Goal: Task Accomplishment & Management: Manage account settings

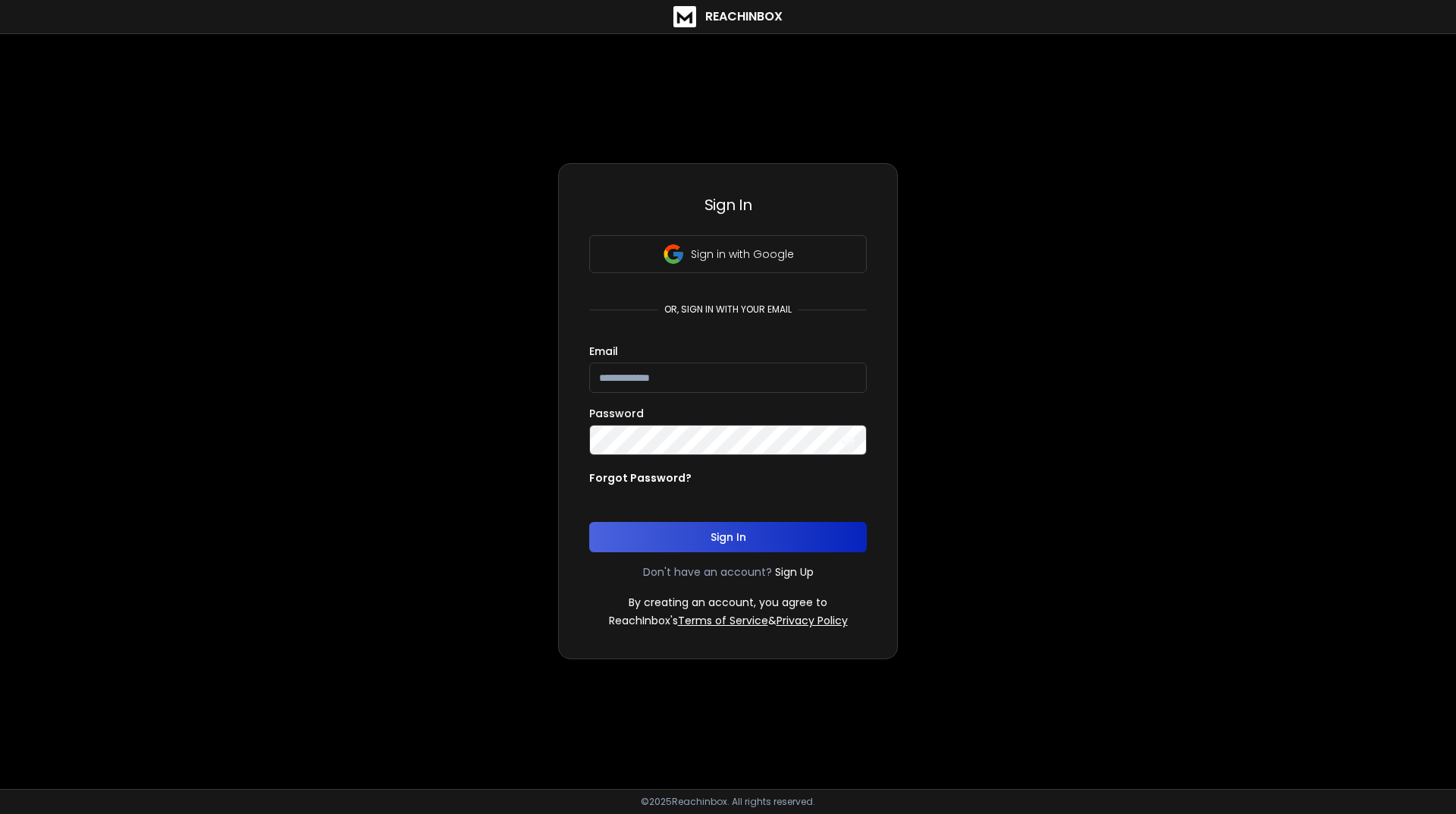
drag, startPoint x: 671, startPoint y: 347, endPoint x: 671, endPoint y: 365, distance: 18.0
click at [671, 348] on div "Email" at bounding box center [727, 351] width 277 height 11
click at [672, 378] on input "email" at bounding box center [727, 378] width 277 height 31
paste input "**********"
type input "**********"
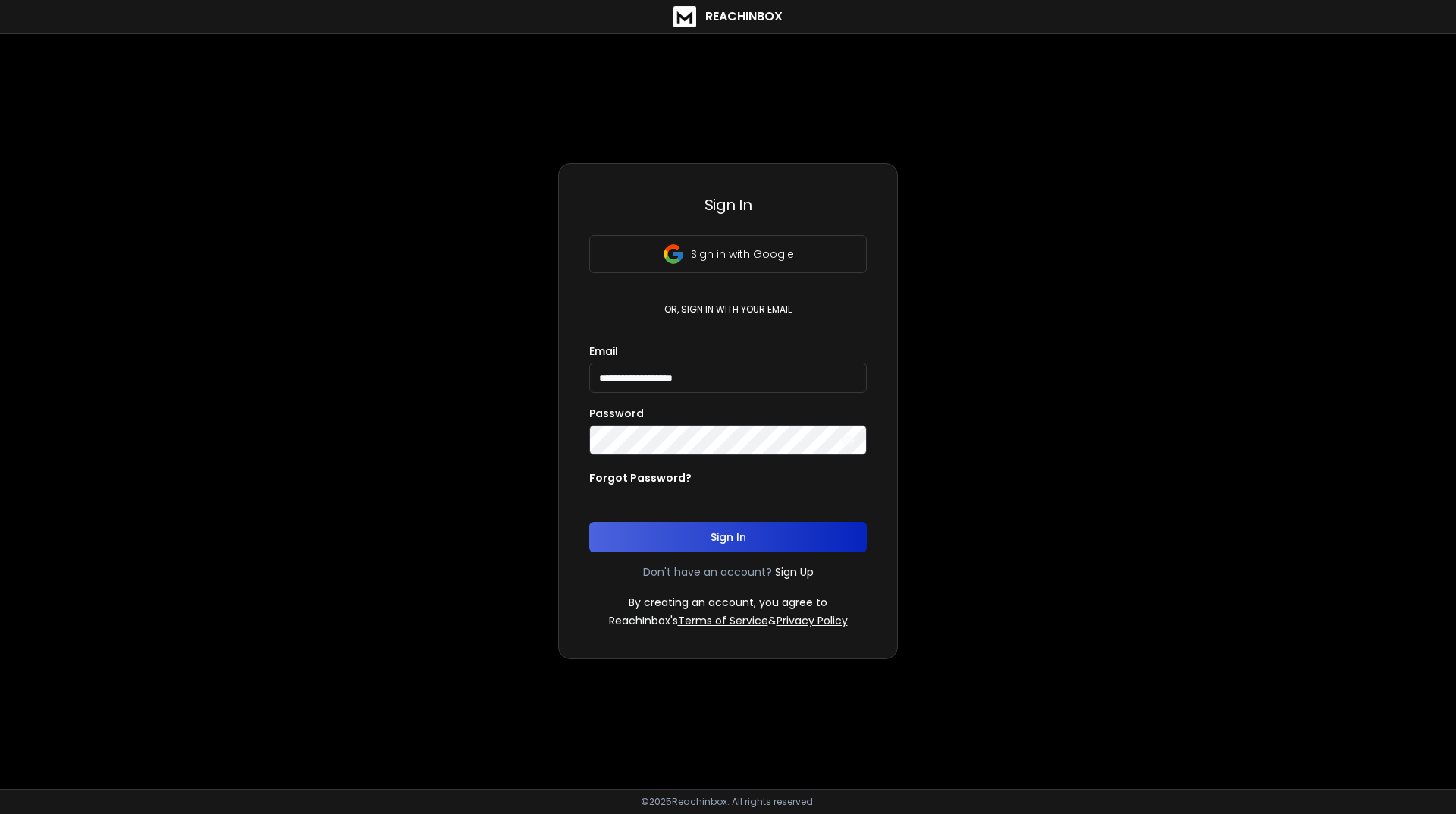
click at [744, 530] on button "Sign In" at bounding box center [727, 537] width 277 height 31
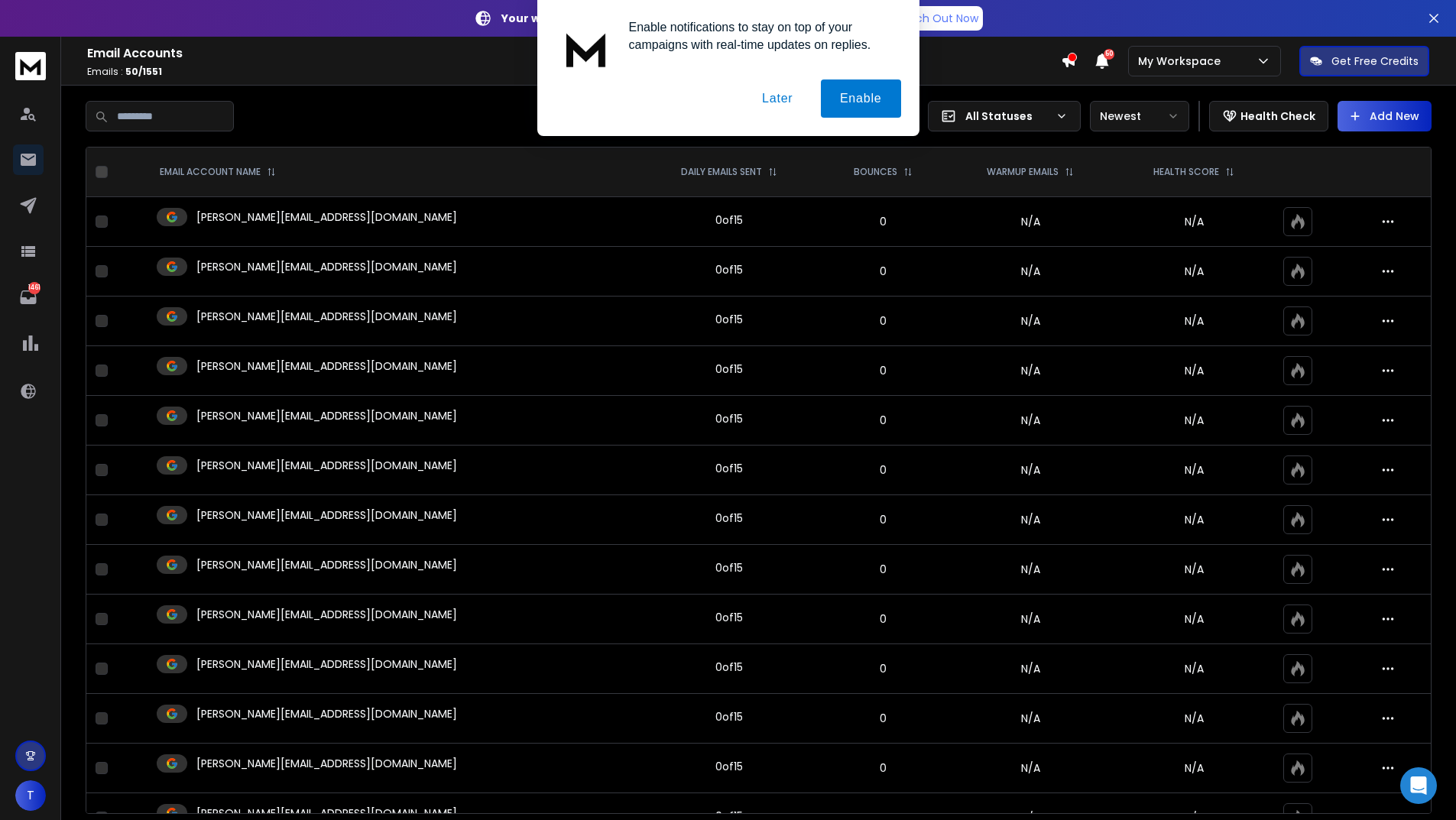
click at [796, 99] on button "Later" at bounding box center [777, 98] width 69 height 38
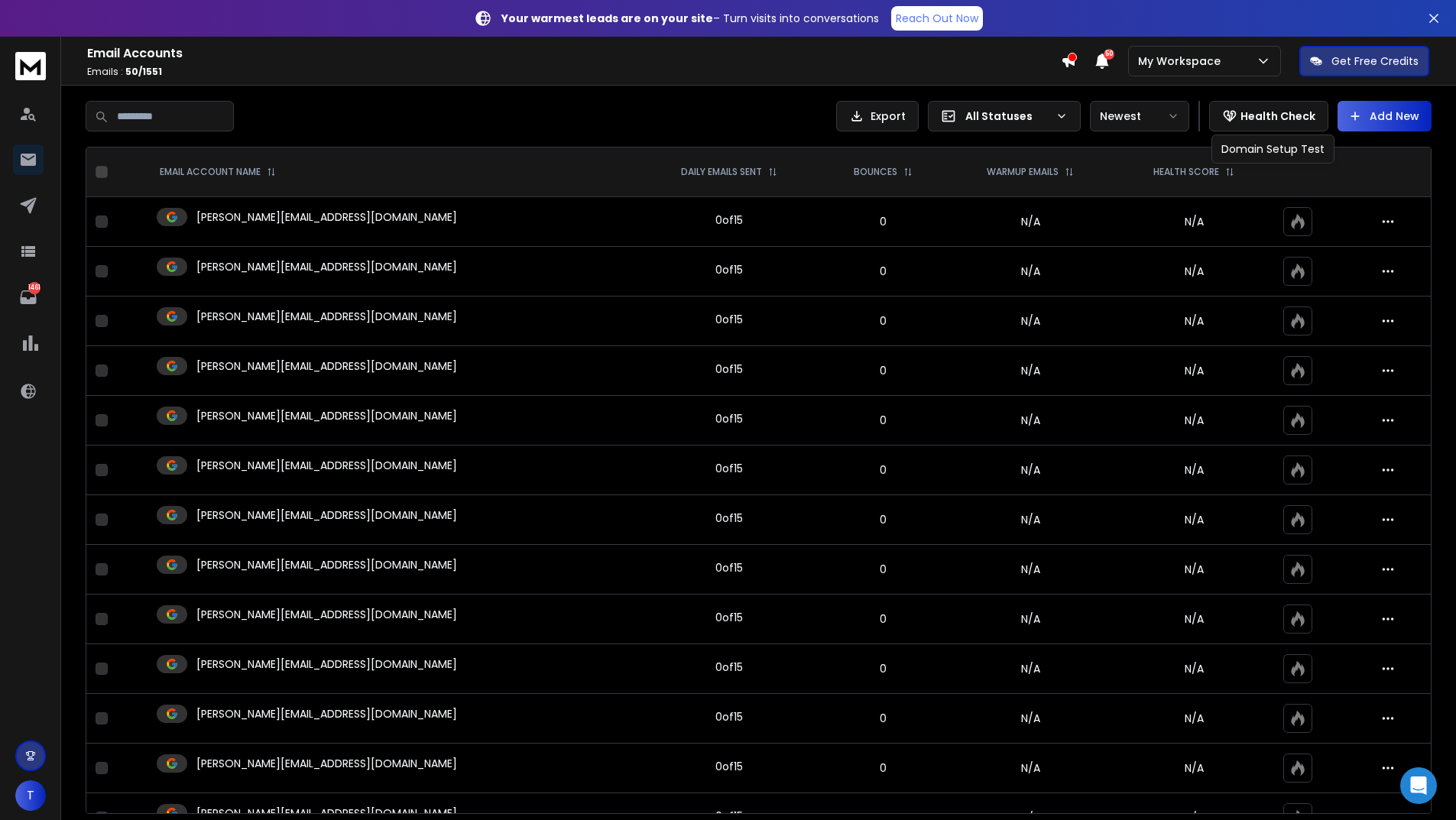
click at [1350, 118] on button "Add New" at bounding box center [1384, 116] width 94 height 31
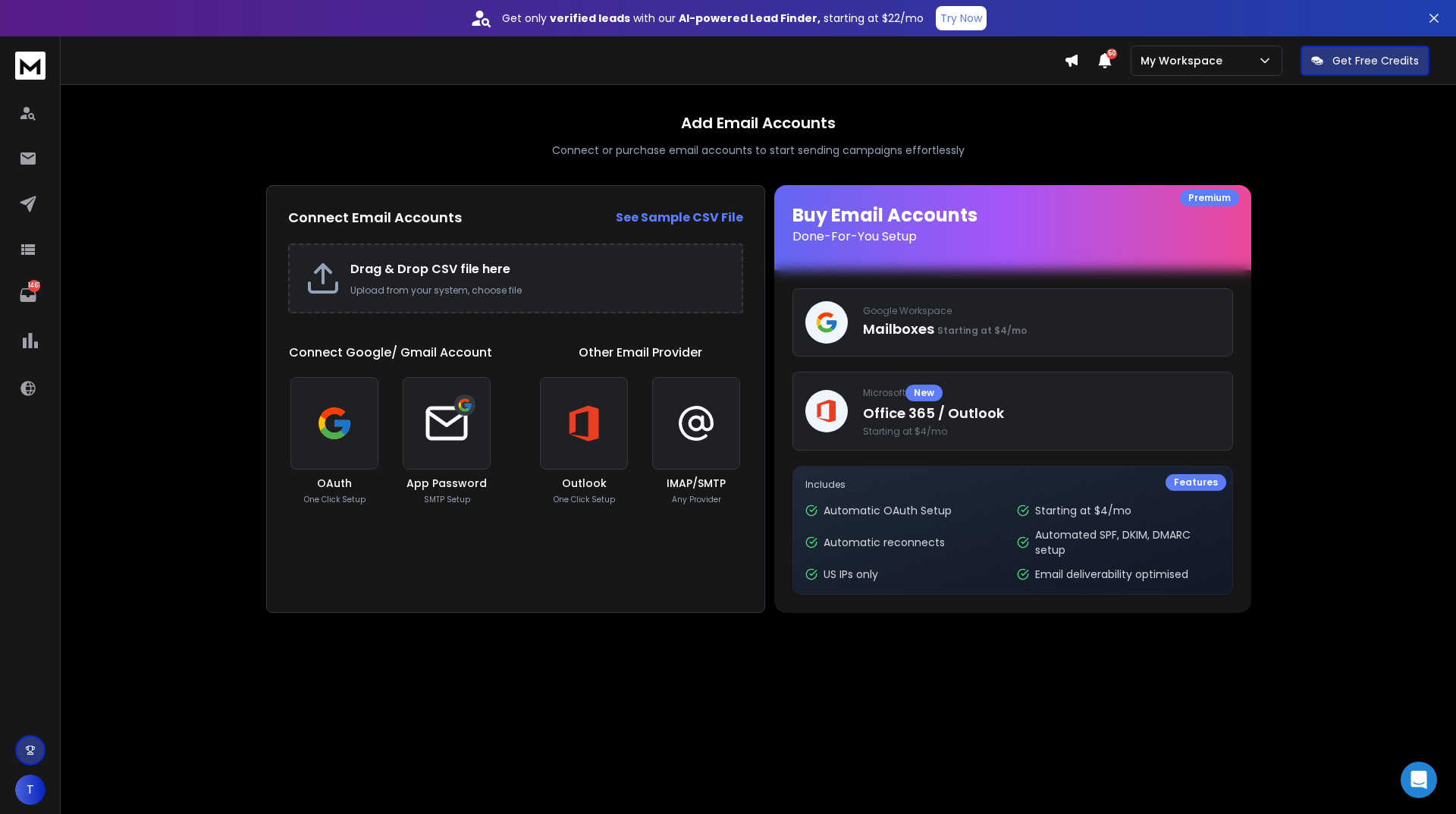
click at [324, 434] on icon at bounding box center [335, 424] width 38 height 46
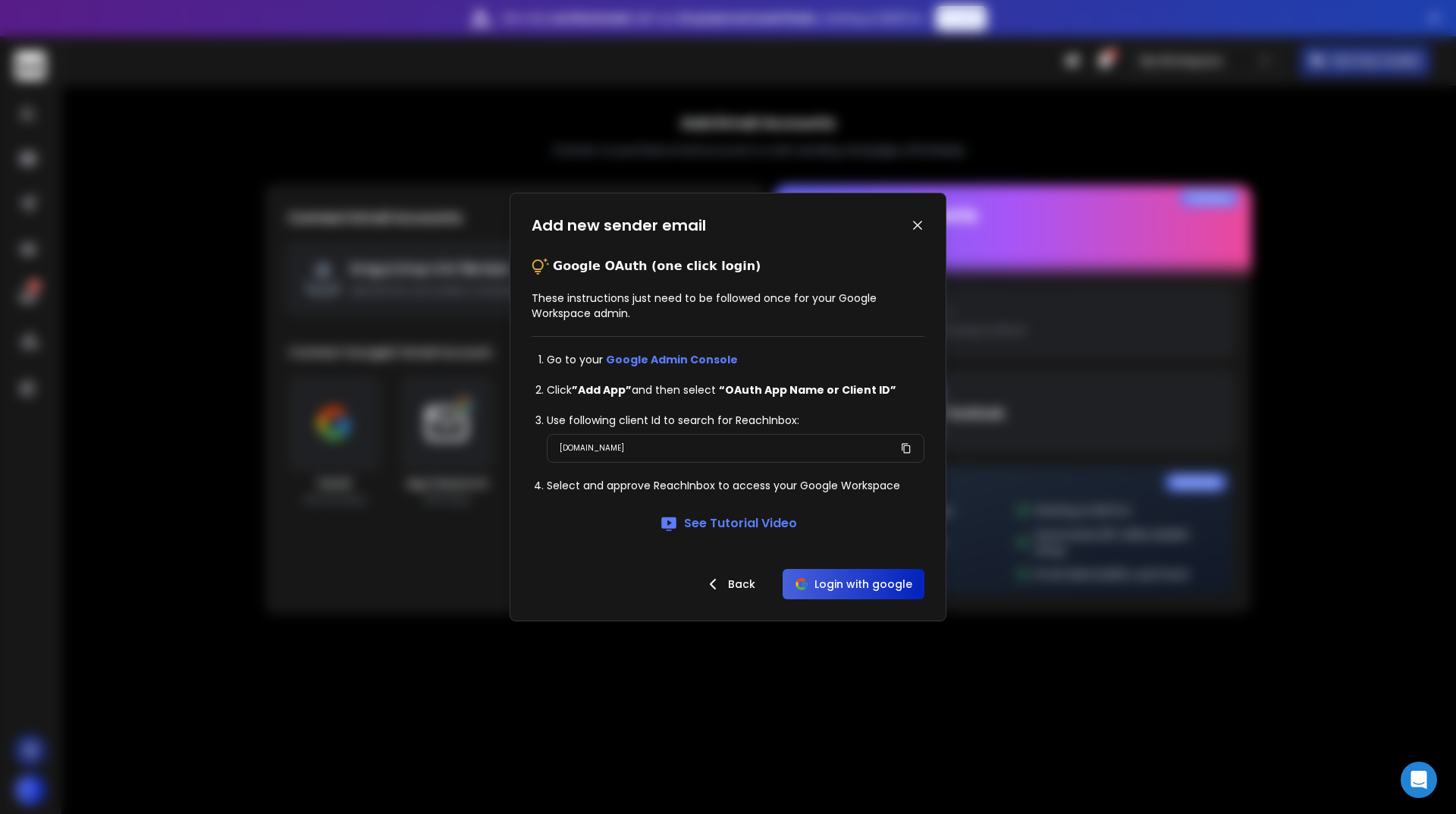
click at [887, 580] on button "Login with google" at bounding box center [854, 584] width 142 height 31
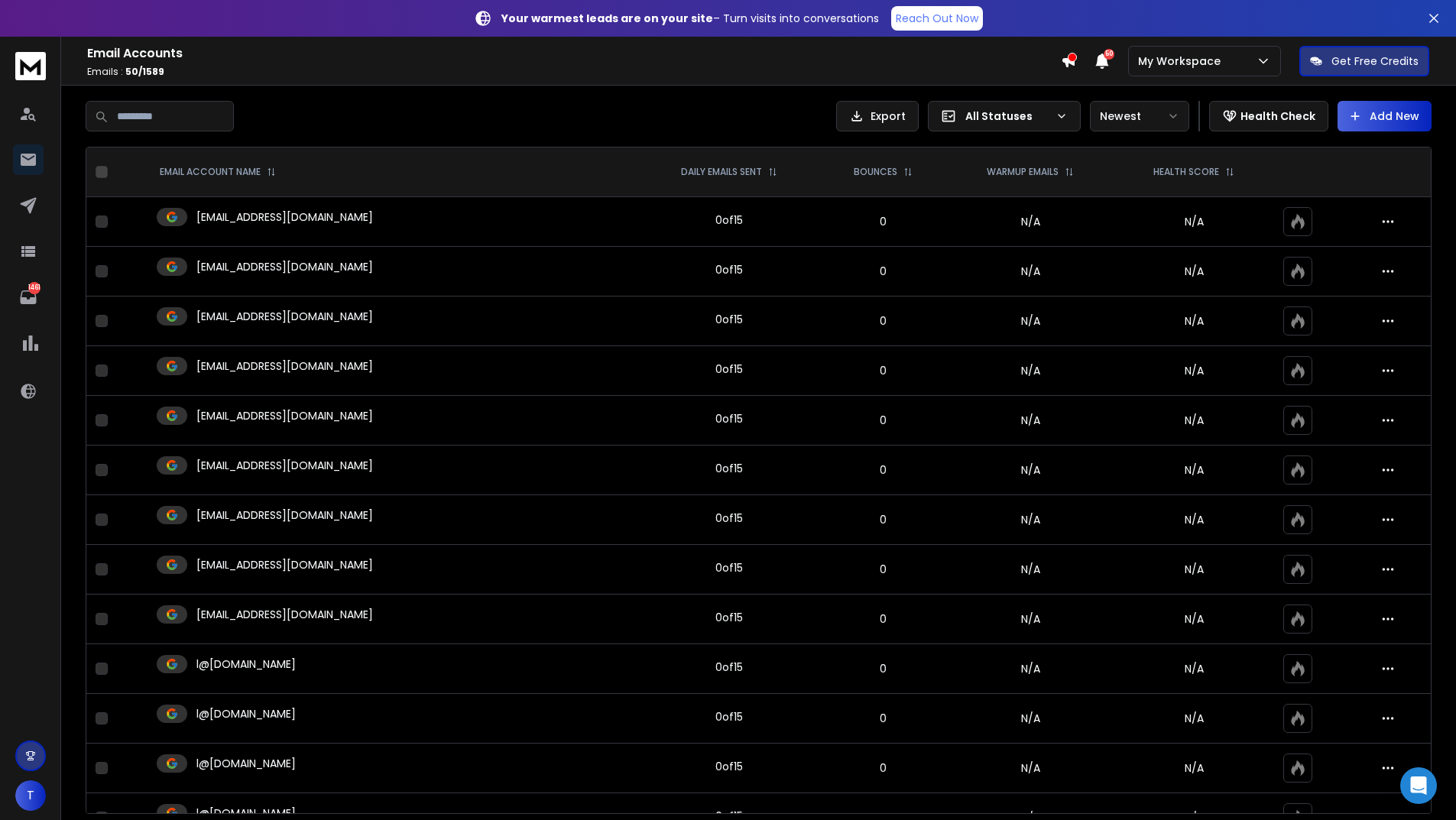
click at [1401, 116] on button "Add New" at bounding box center [1384, 116] width 94 height 31
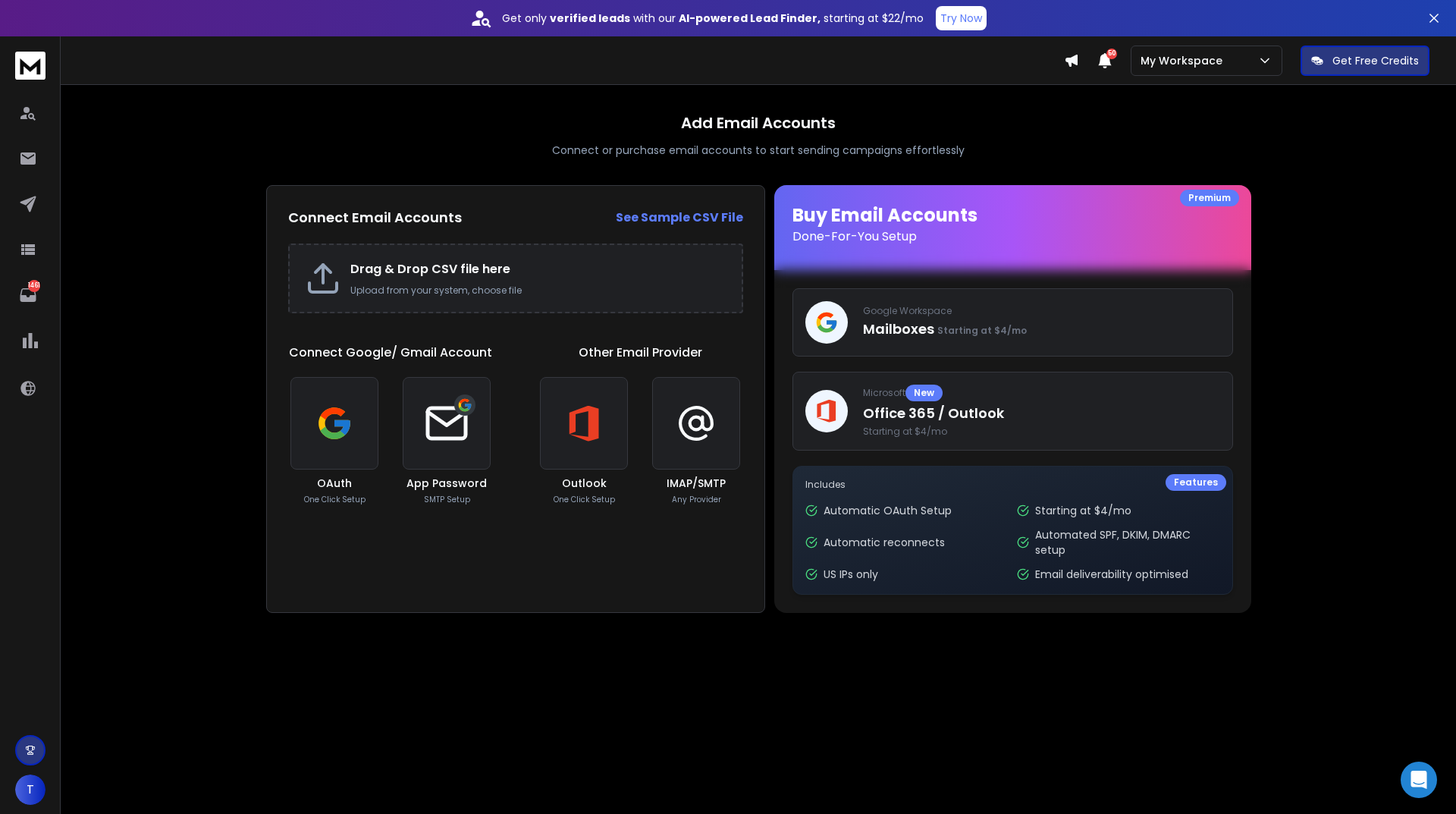
click at [353, 433] on icon at bounding box center [335, 424] width 38 height 46
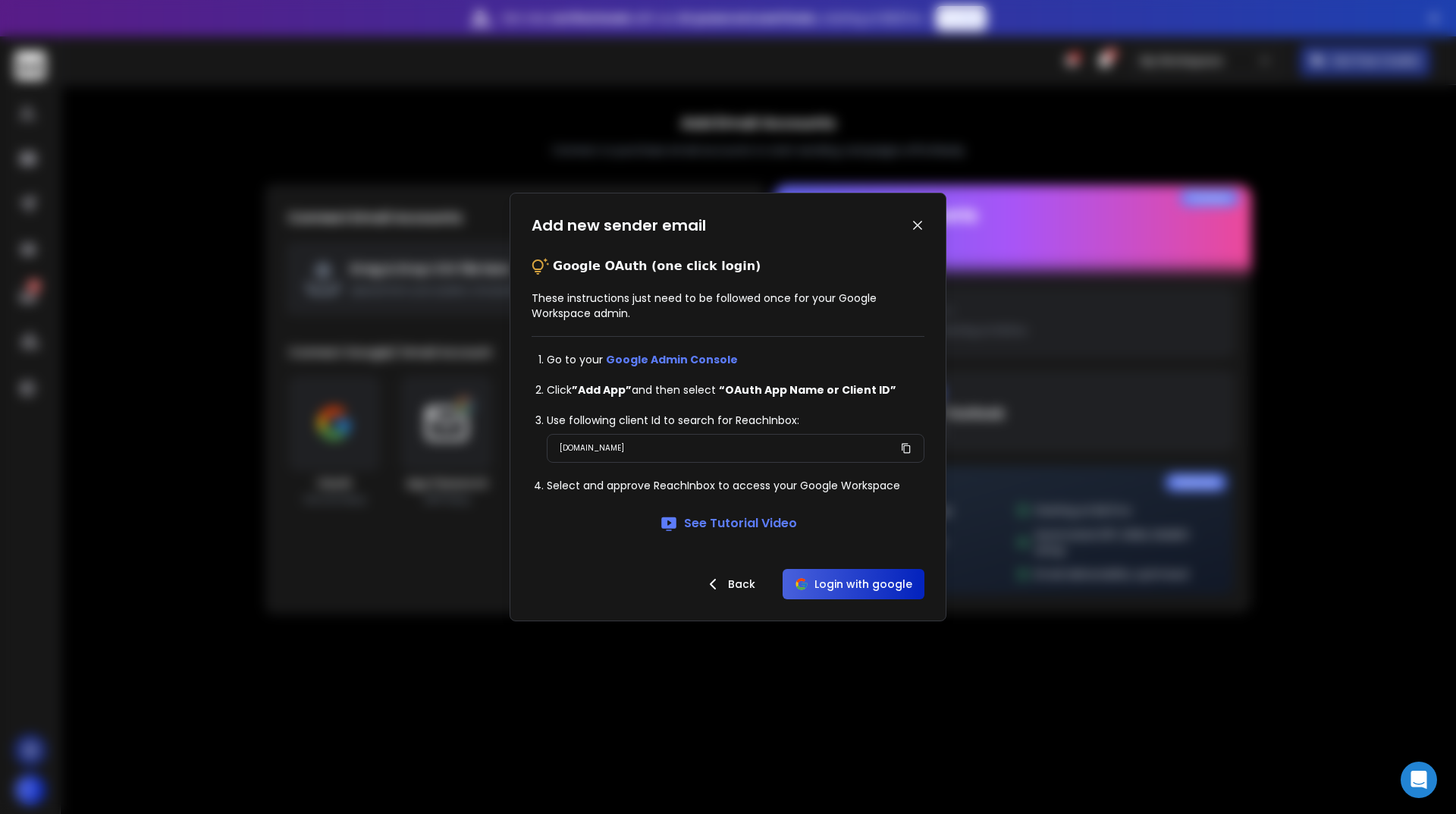
drag, startPoint x: 849, startPoint y: 577, endPoint x: 854, endPoint y: 588, distance: 12.1
click at [851, 579] on button "Login with google" at bounding box center [854, 584] width 142 height 31
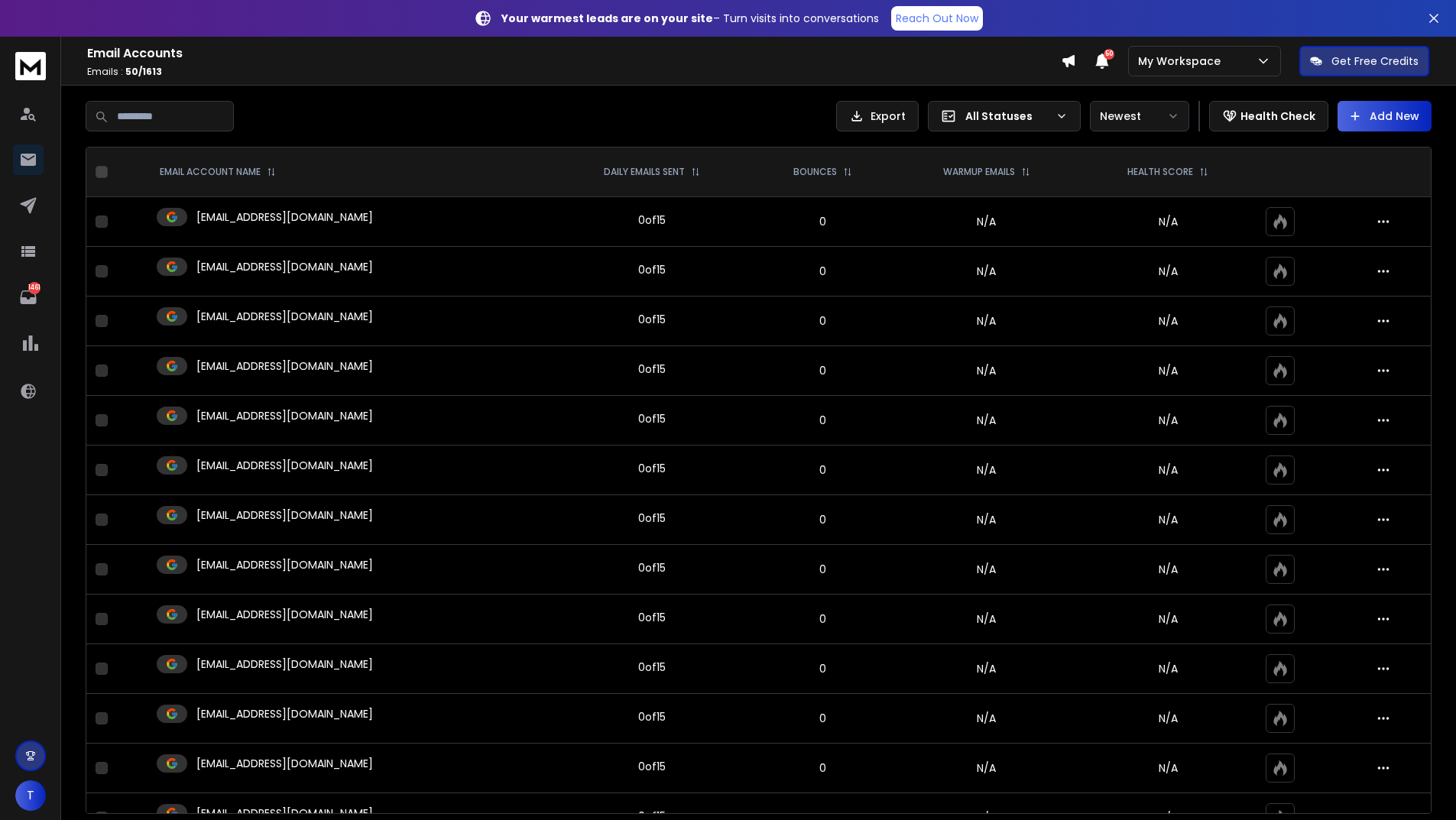
drag, startPoint x: 1375, startPoint y: 120, endPoint x: 904, endPoint y: 375, distance: 535.6
click at [1375, 120] on button "Add New" at bounding box center [1384, 116] width 94 height 31
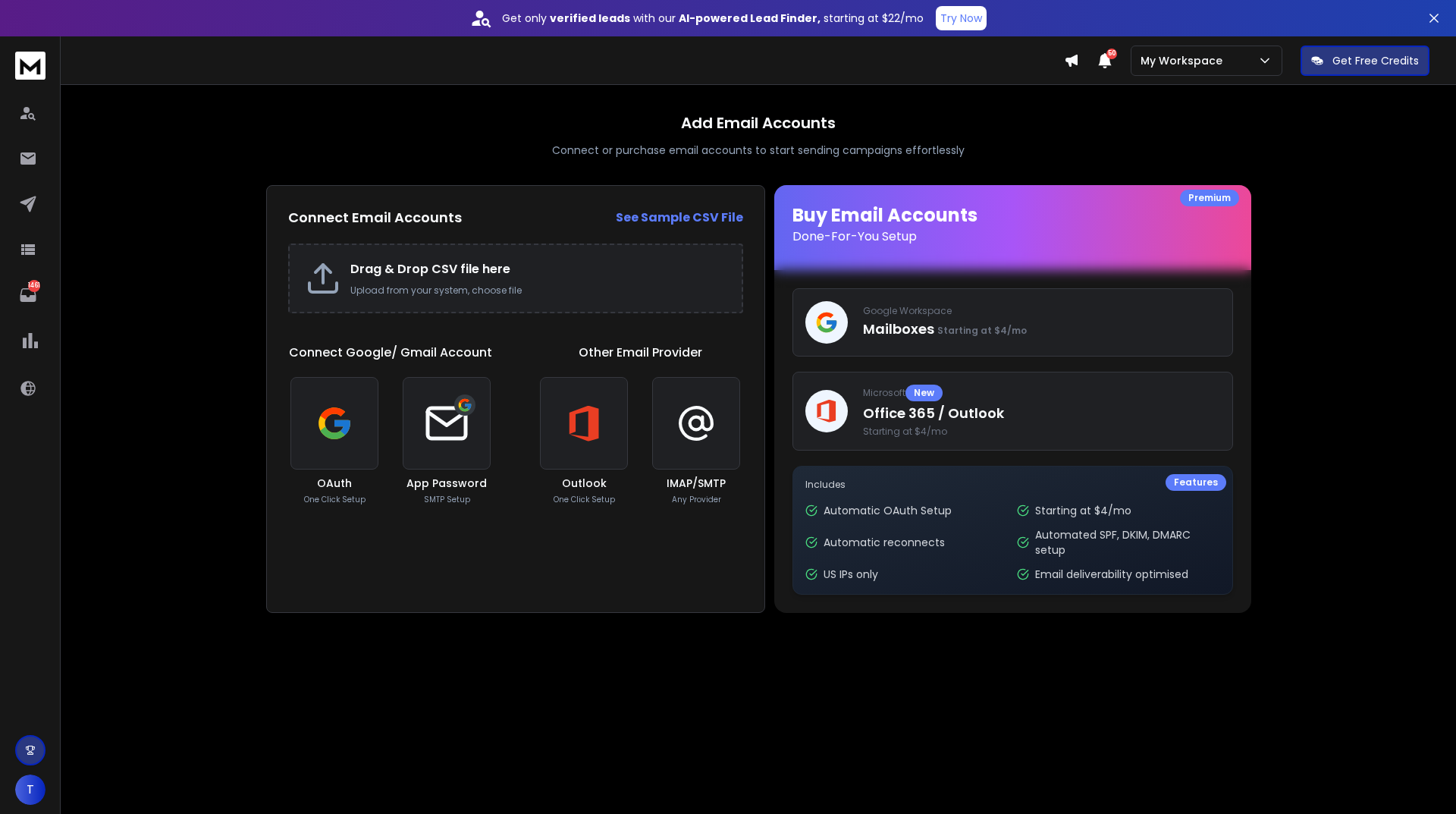
click at [327, 427] on icon at bounding box center [335, 424] width 32 height 32
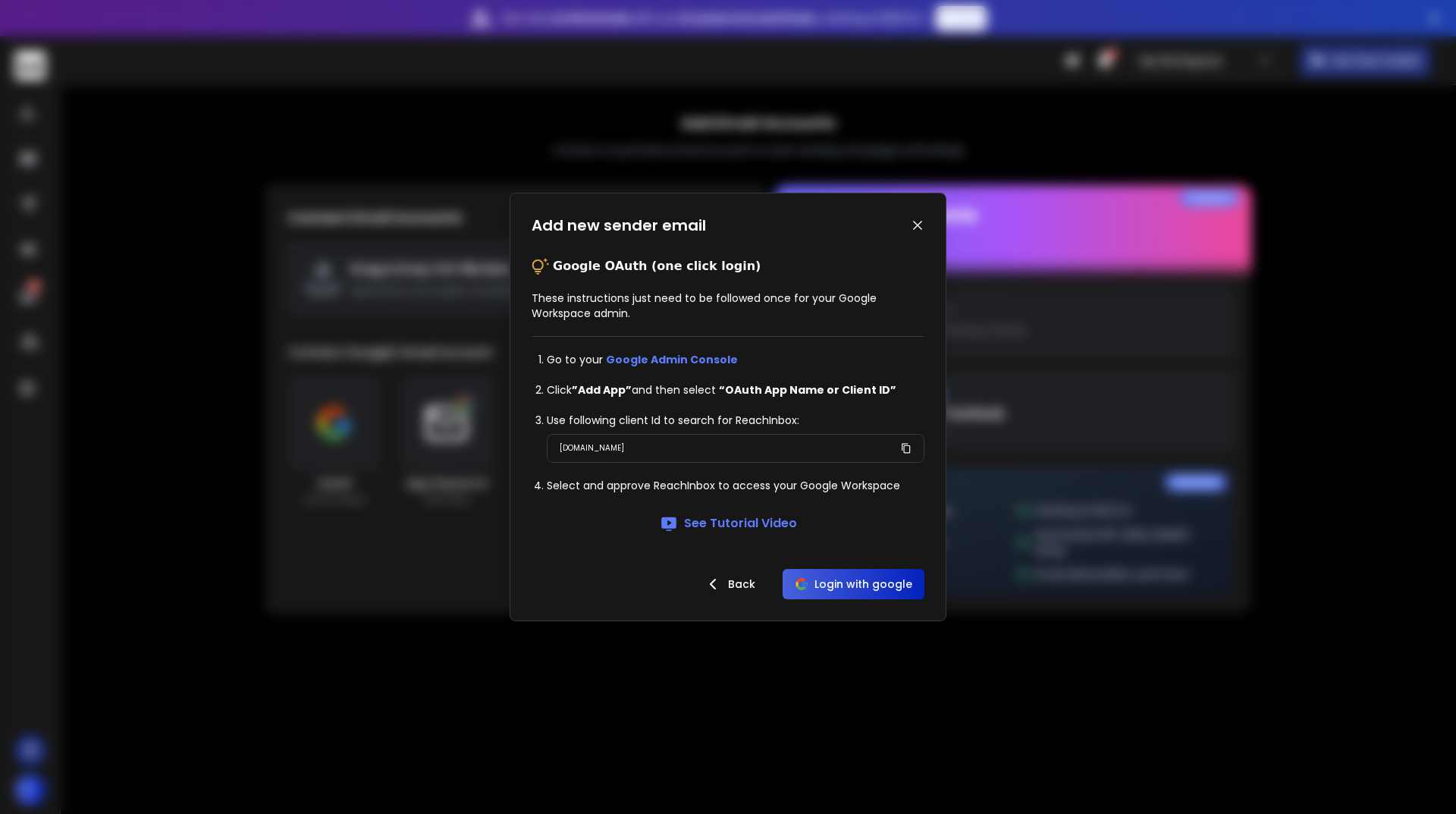
click at [850, 575] on button "Login with google" at bounding box center [854, 584] width 142 height 31
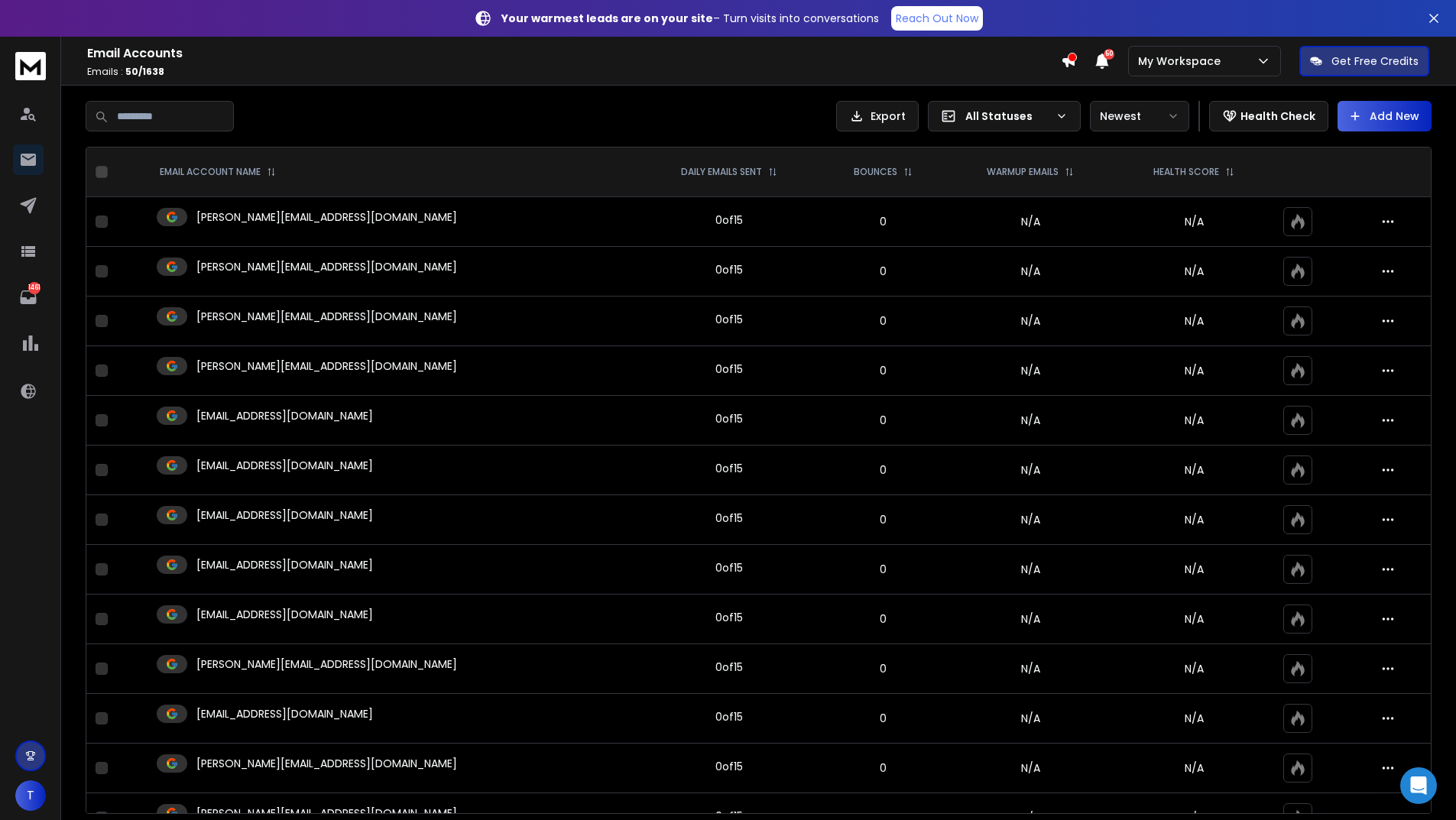
click at [1391, 93] on div "Export All Statuses Newest Health Check Add New EMAIL ACCOUNT NAME DAILY EMAILS…" at bounding box center [758, 457] width 1395 height 744
click at [1380, 121] on button "Add New" at bounding box center [1384, 116] width 94 height 31
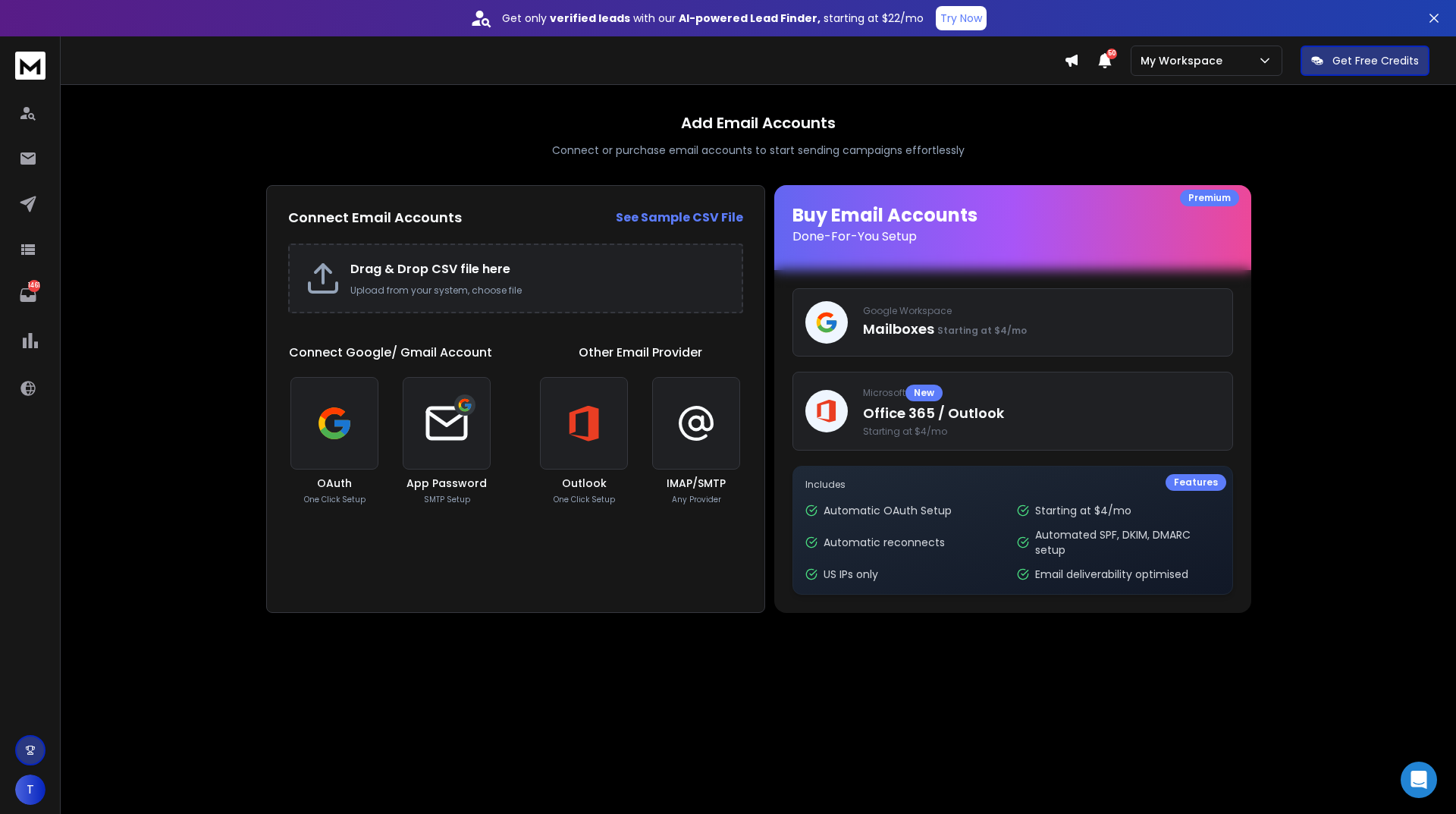
click at [342, 418] on icon at bounding box center [335, 424] width 38 height 46
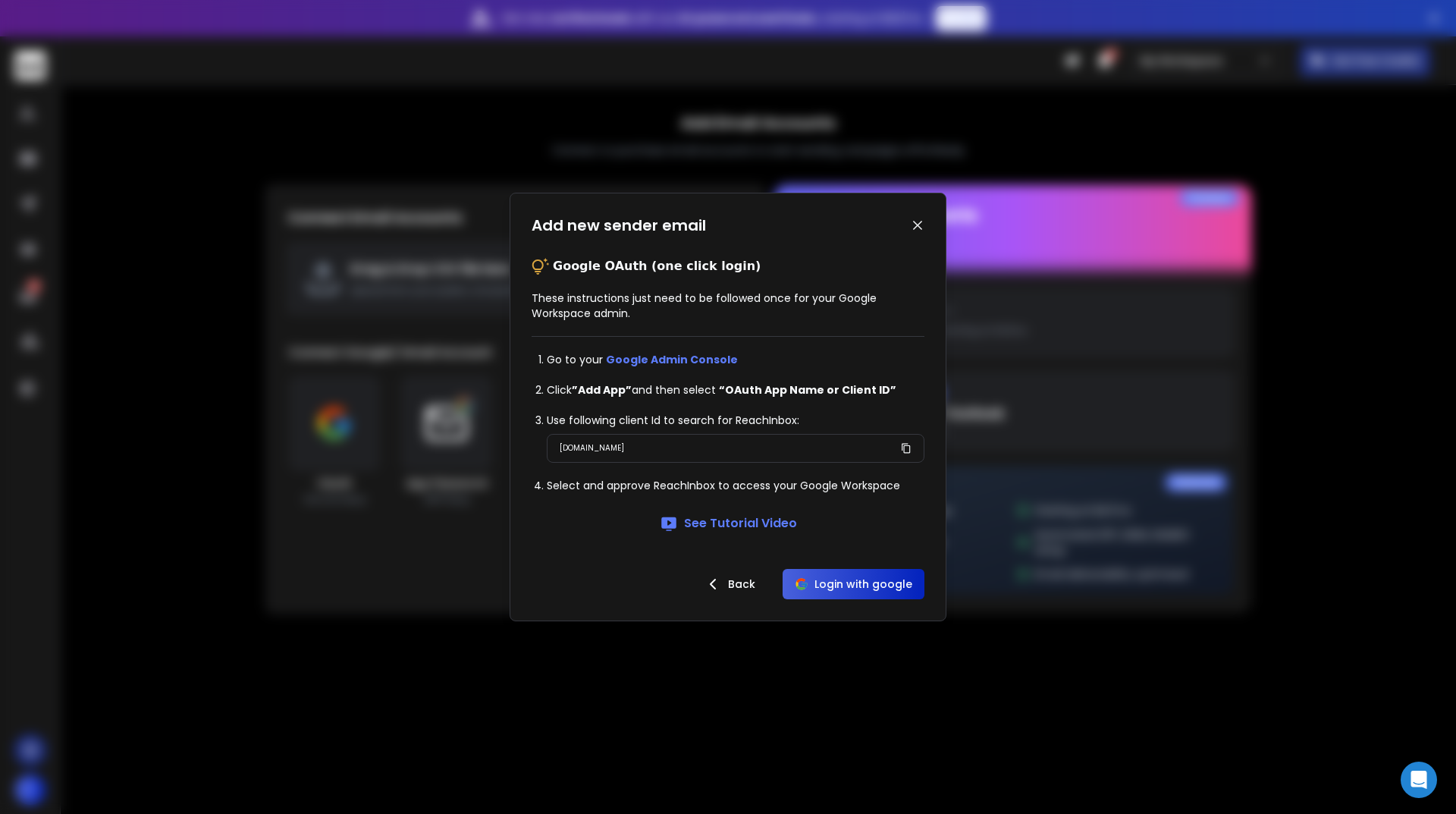
click at [851, 583] on button "Login with google" at bounding box center [854, 584] width 142 height 31
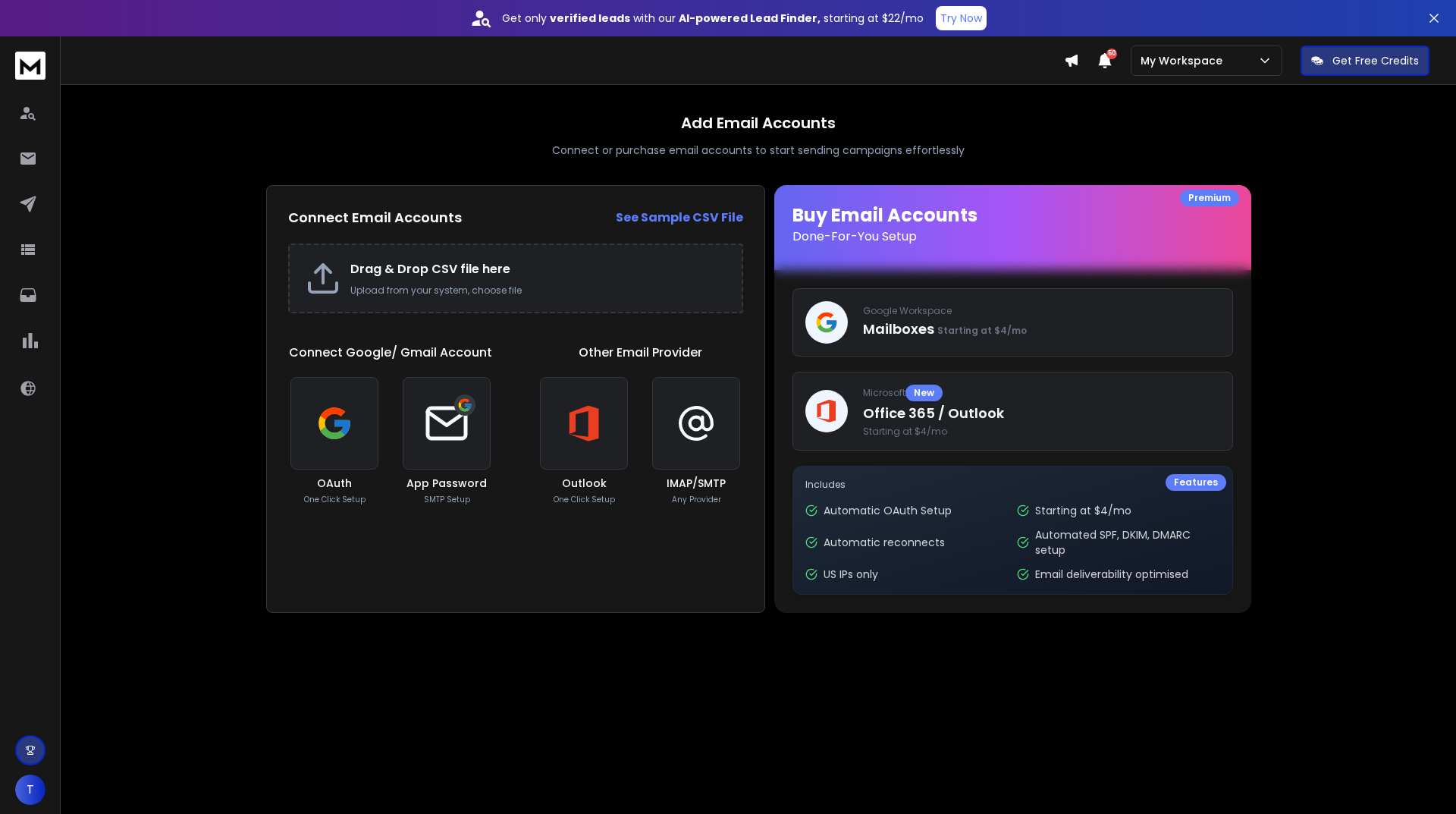
click at [352, 428] on icon at bounding box center [335, 424] width 38 height 46
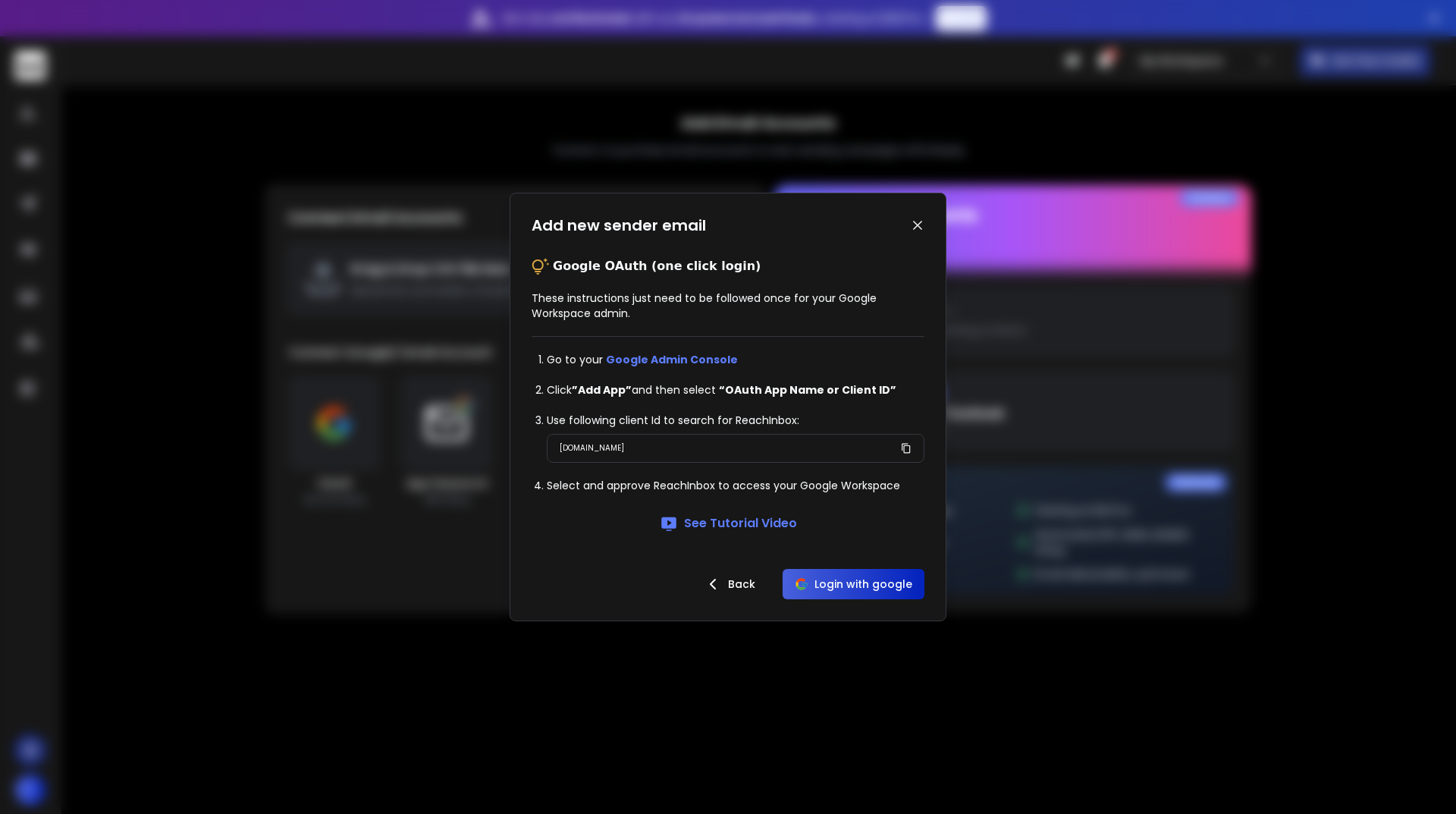
click at [918, 585] on button "Login with google" at bounding box center [854, 584] width 142 height 31
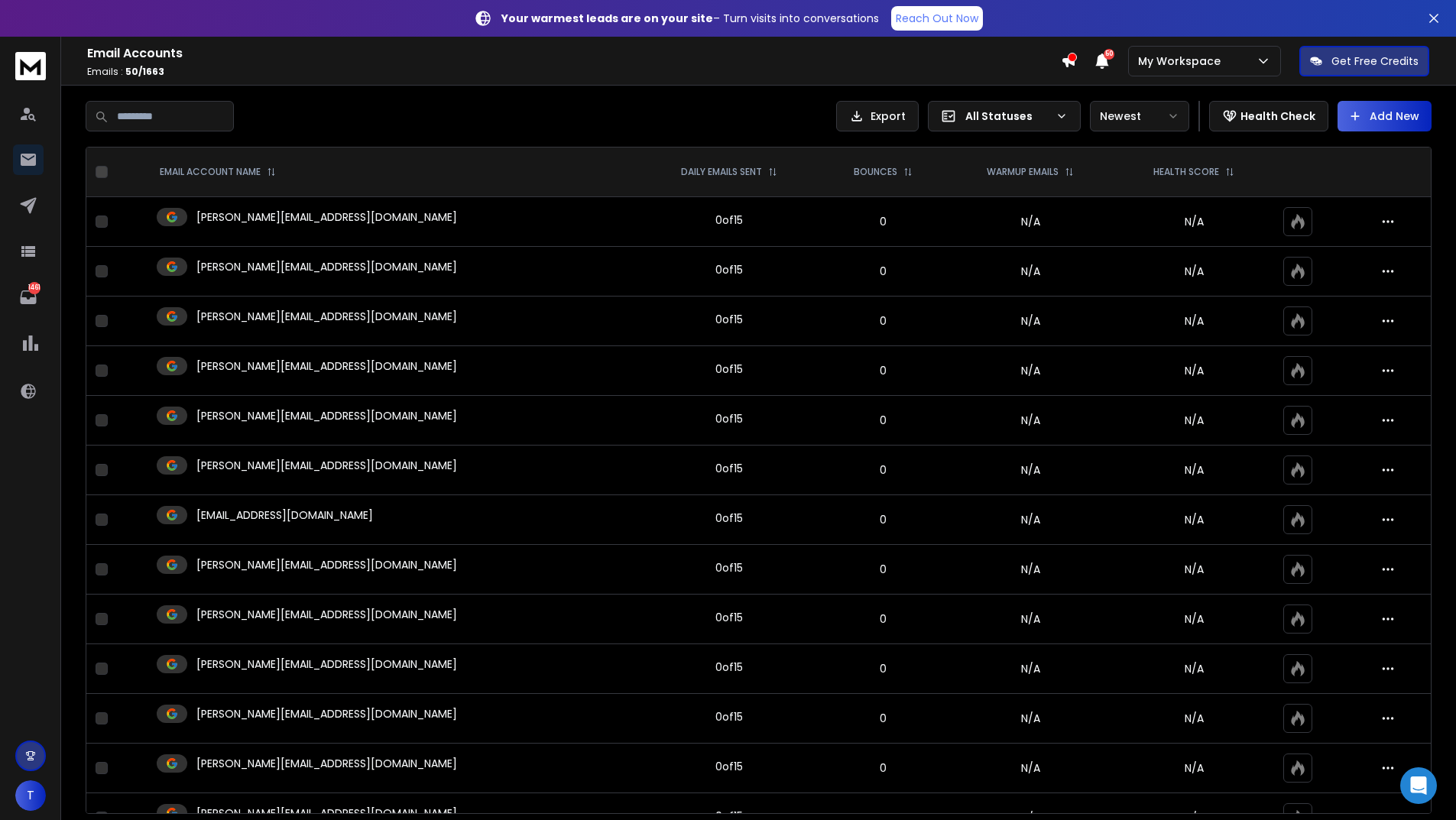
click at [1389, 123] on button "Add New" at bounding box center [1384, 116] width 94 height 31
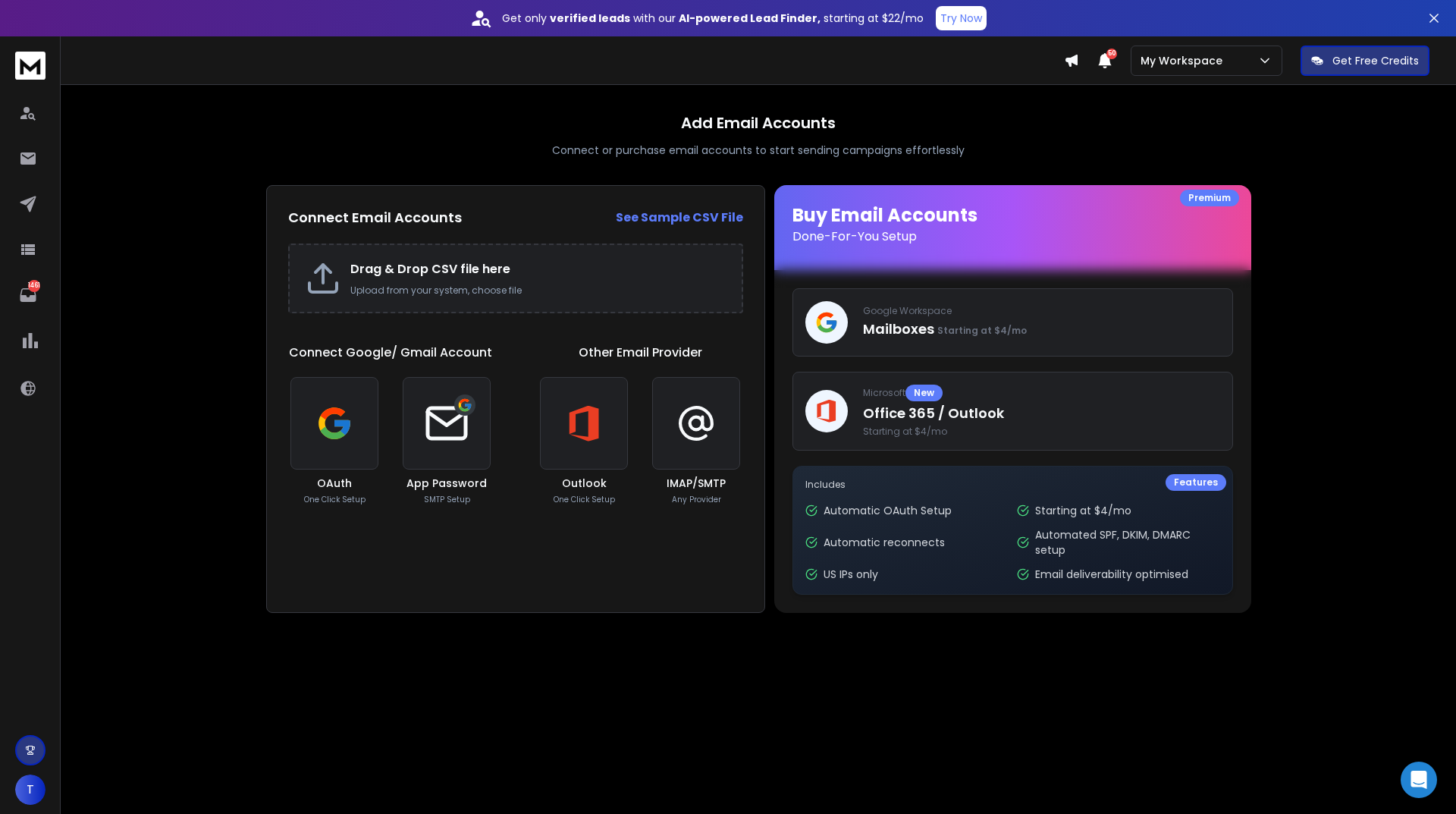
click at [341, 433] on icon at bounding box center [334, 433] width 25 height 13
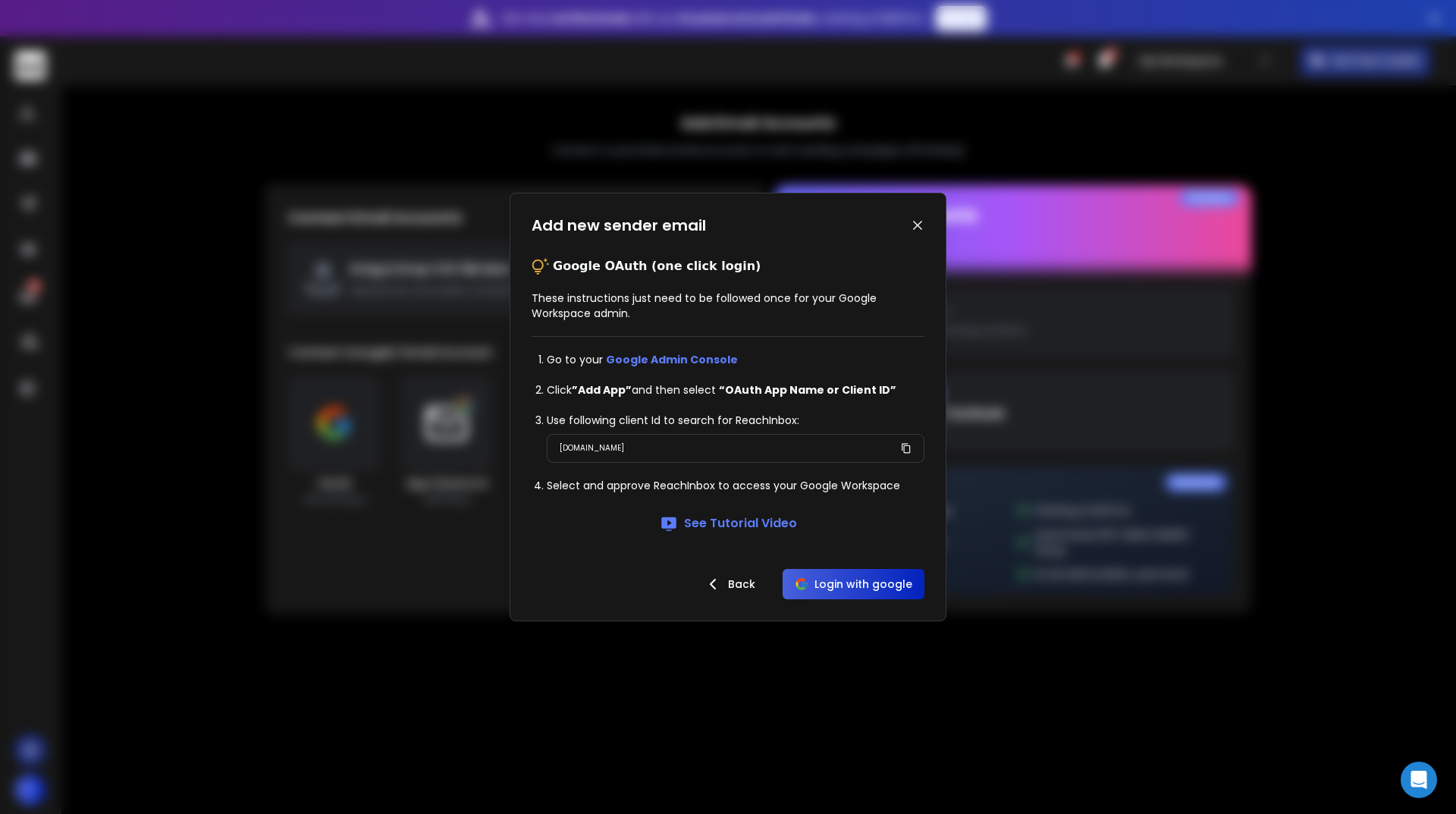
click at [818, 574] on button "Login with google" at bounding box center [854, 584] width 142 height 31
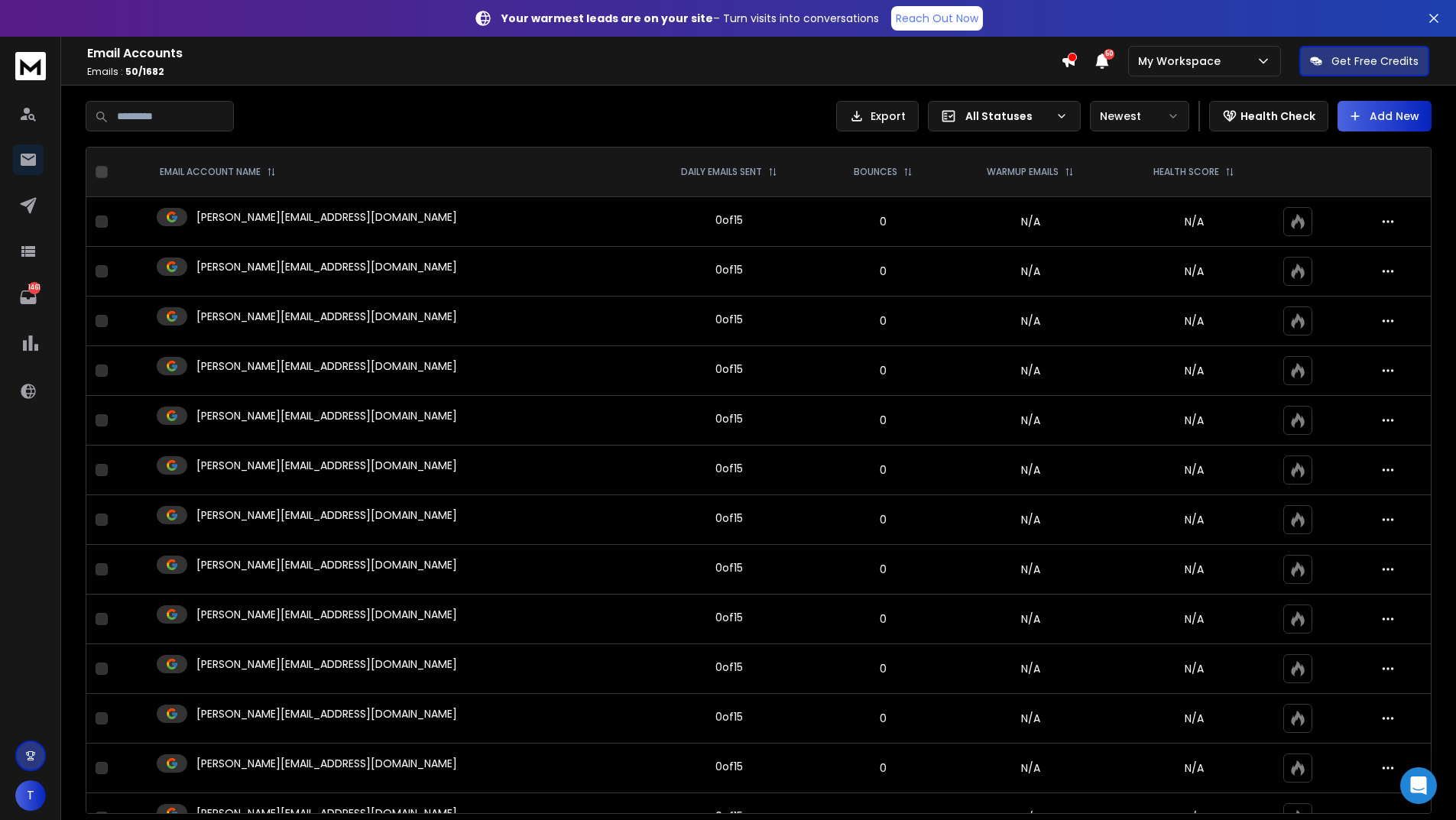
click at [1359, 116] on icon at bounding box center [1356, 116] width 11 height 11
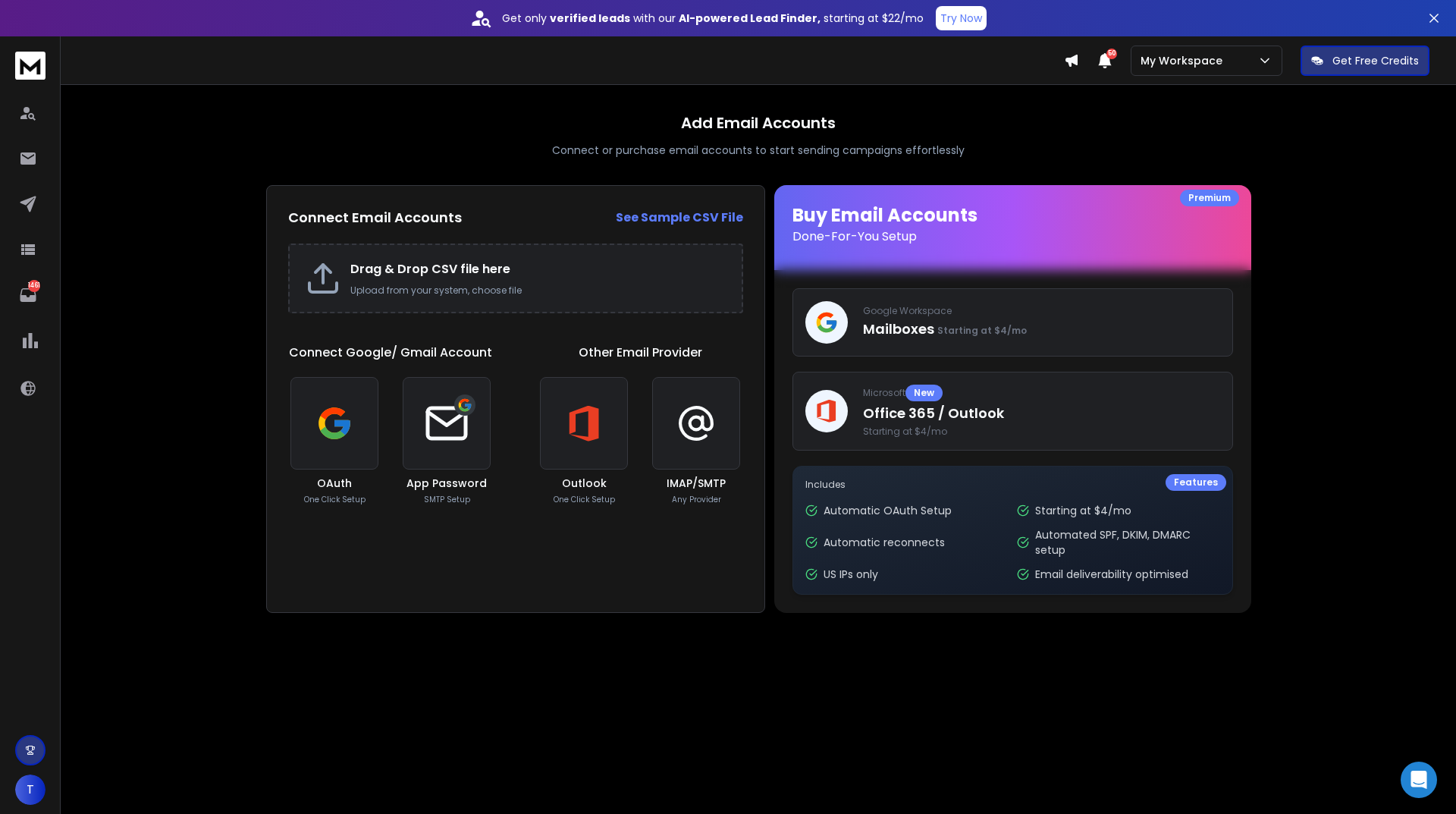
click at [331, 433] on icon at bounding box center [334, 433] width 25 height 13
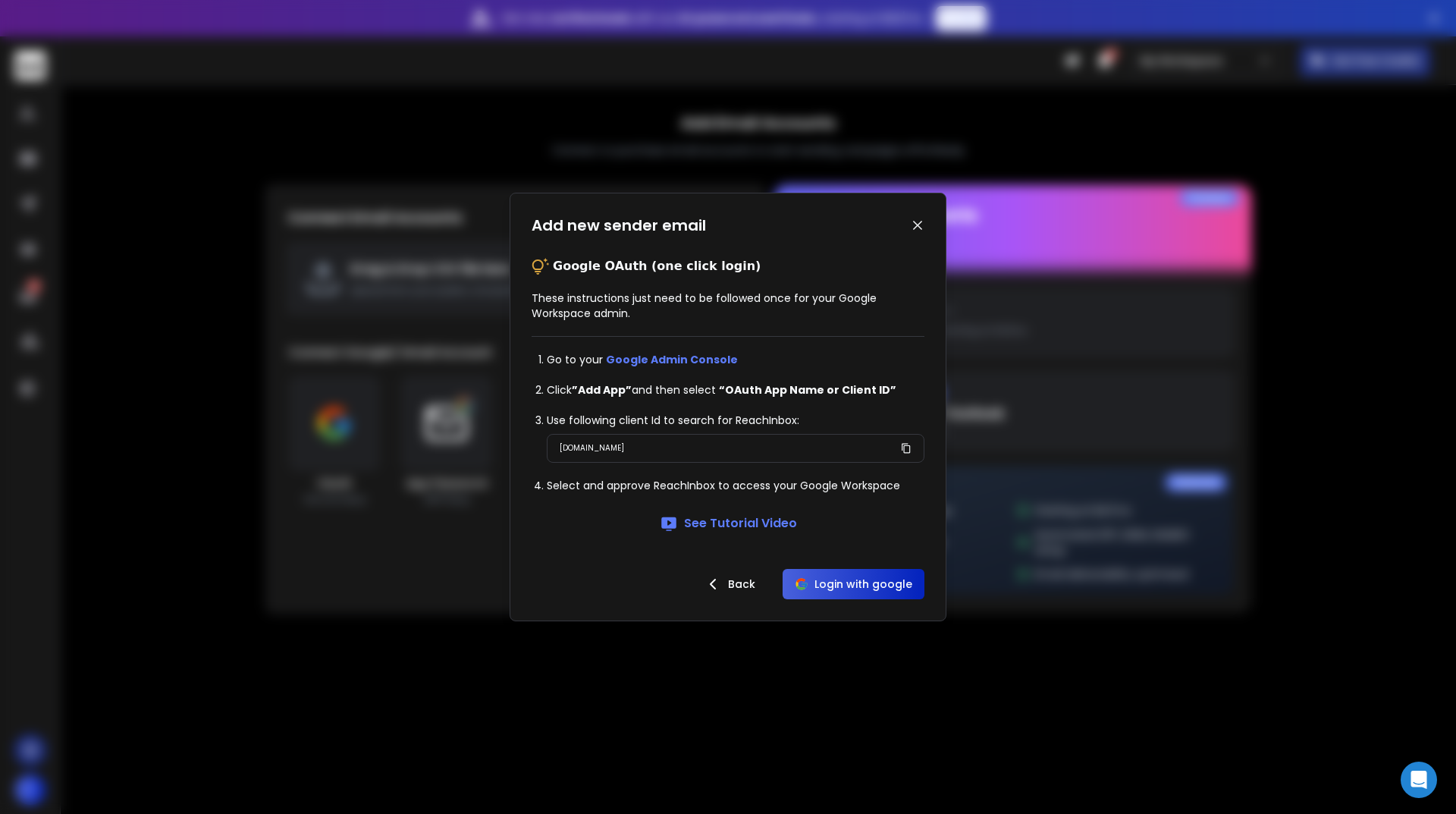
click at [849, 578] on button "Login with google" at bounding box center [854, 584] width 142 height 31
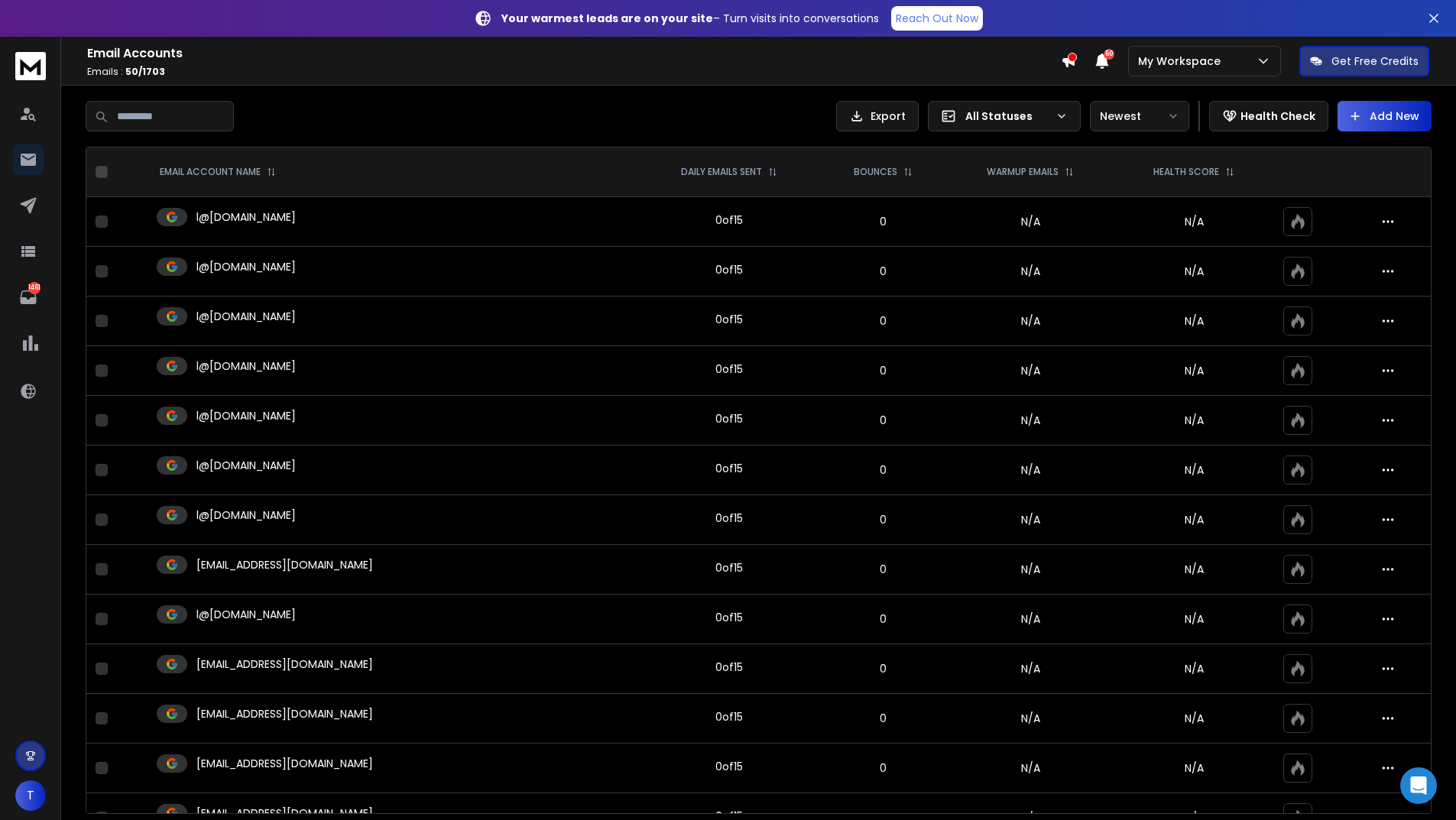
click at [1371, 118] on button "Add New" at bounding box center [1384, 116] width 94 height 31
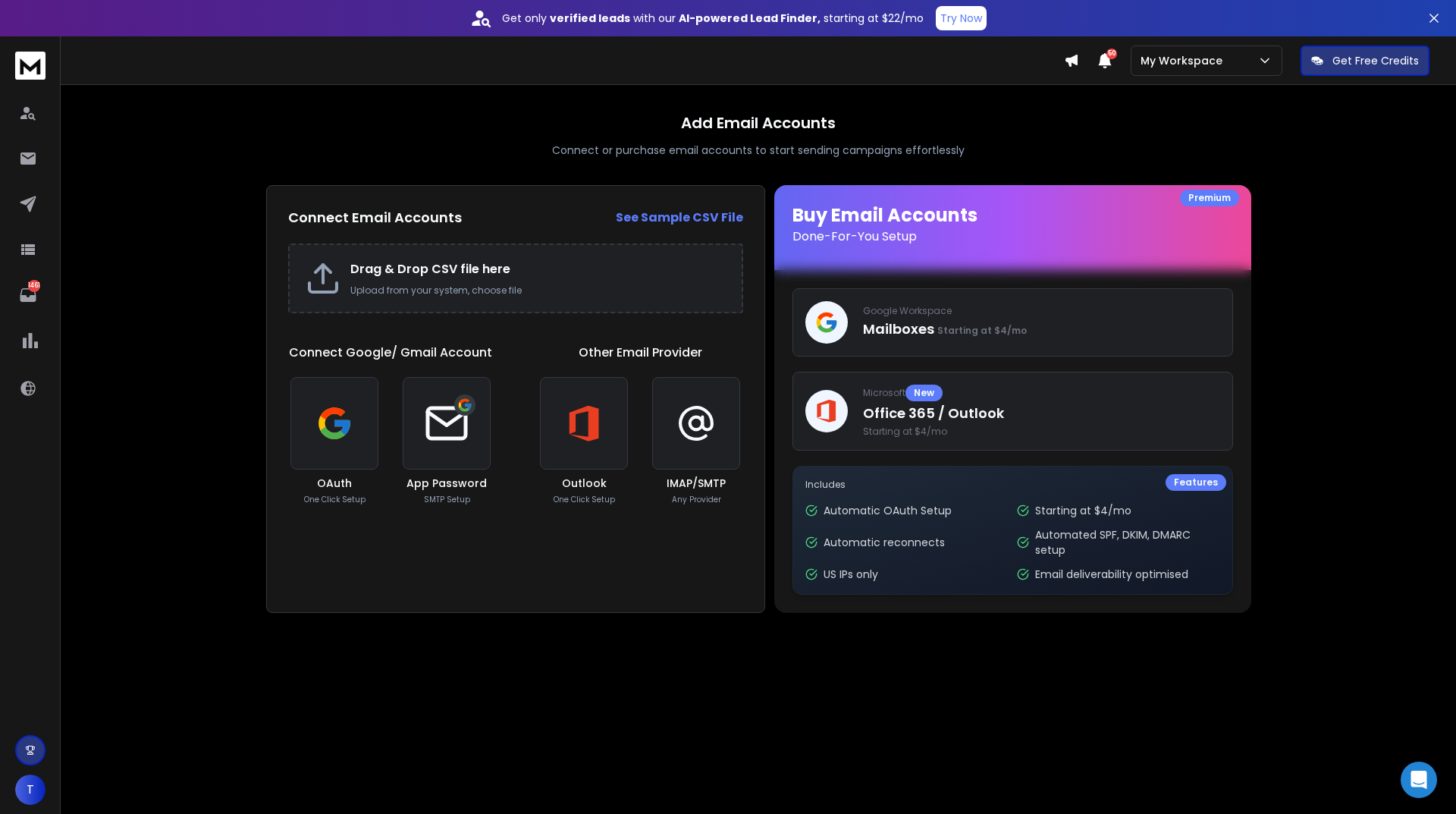
click at [360, 426] on div at bounding box center [335, 424] width 88 height 93
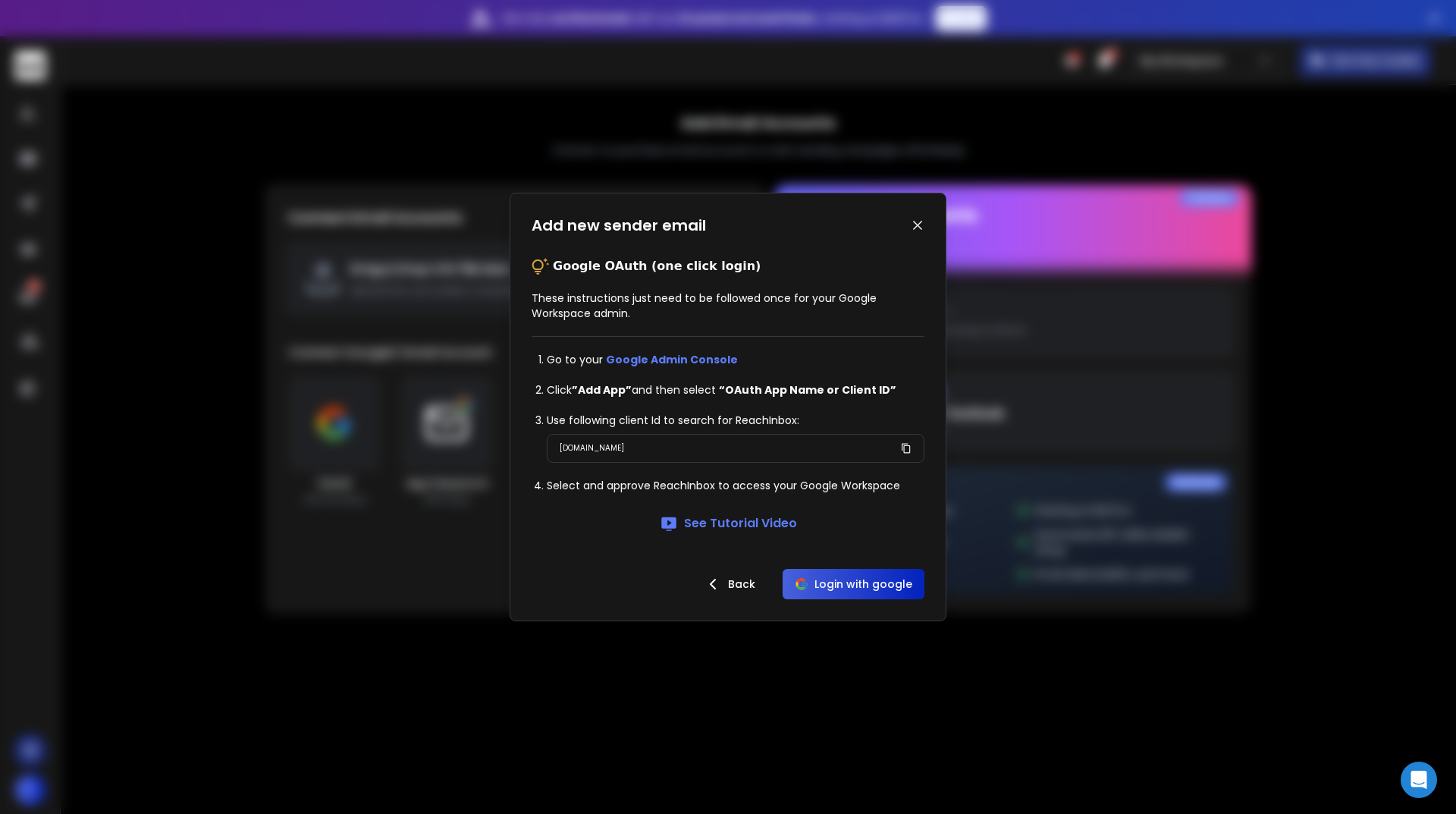
click at [833, 581] on button "Login with google" at bounding box center [854, 584] width 142 height 31
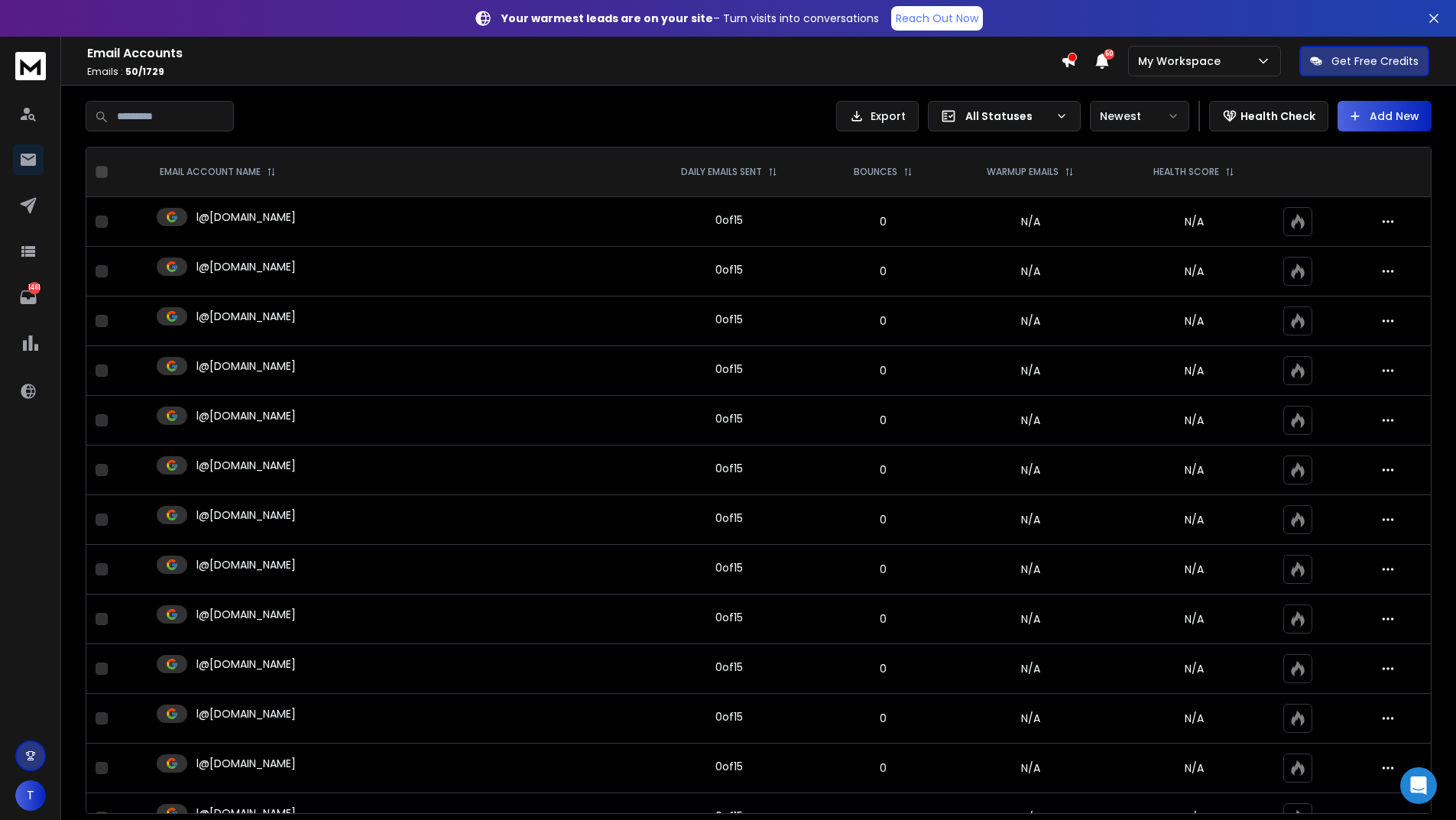
click at [1360, 120] on icon at bounding box center [1356, 116] width 11 height 11
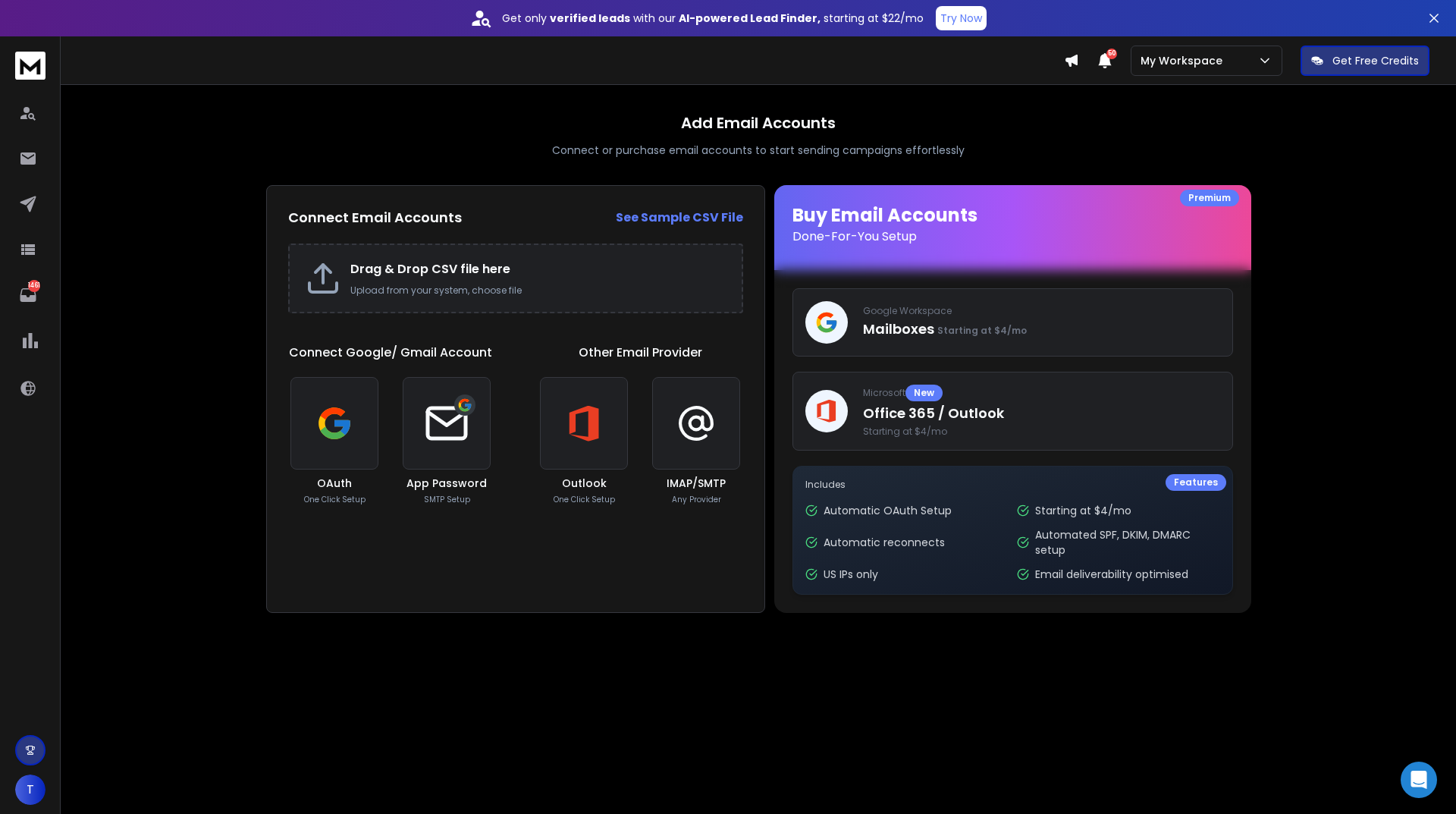
click at [353, 434] on icon at bounding box center [335, 424] width 38 height 46
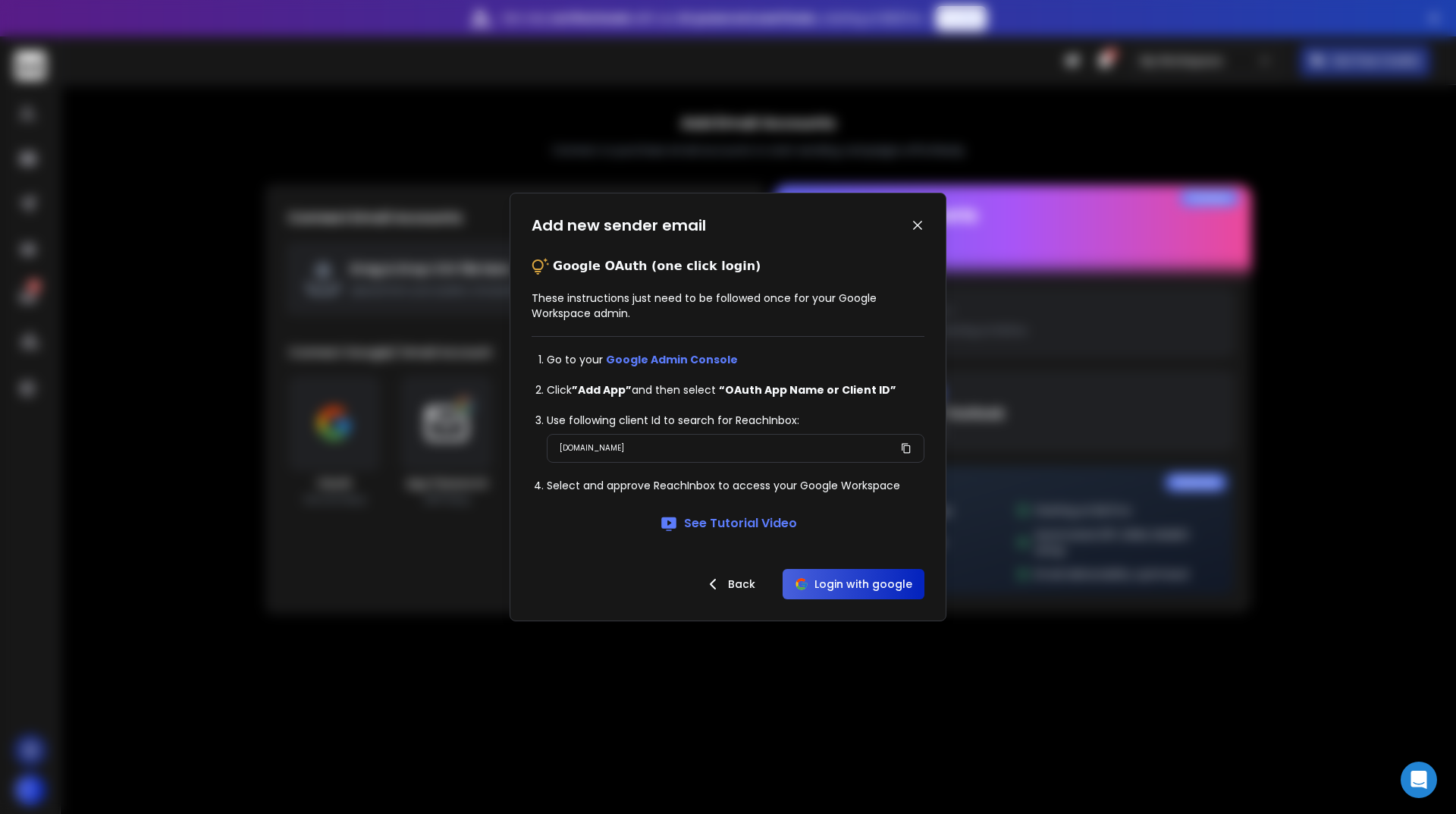
click at [839, 588] on button "Login with google" at bounding box center [854, 584] width 142 height 31
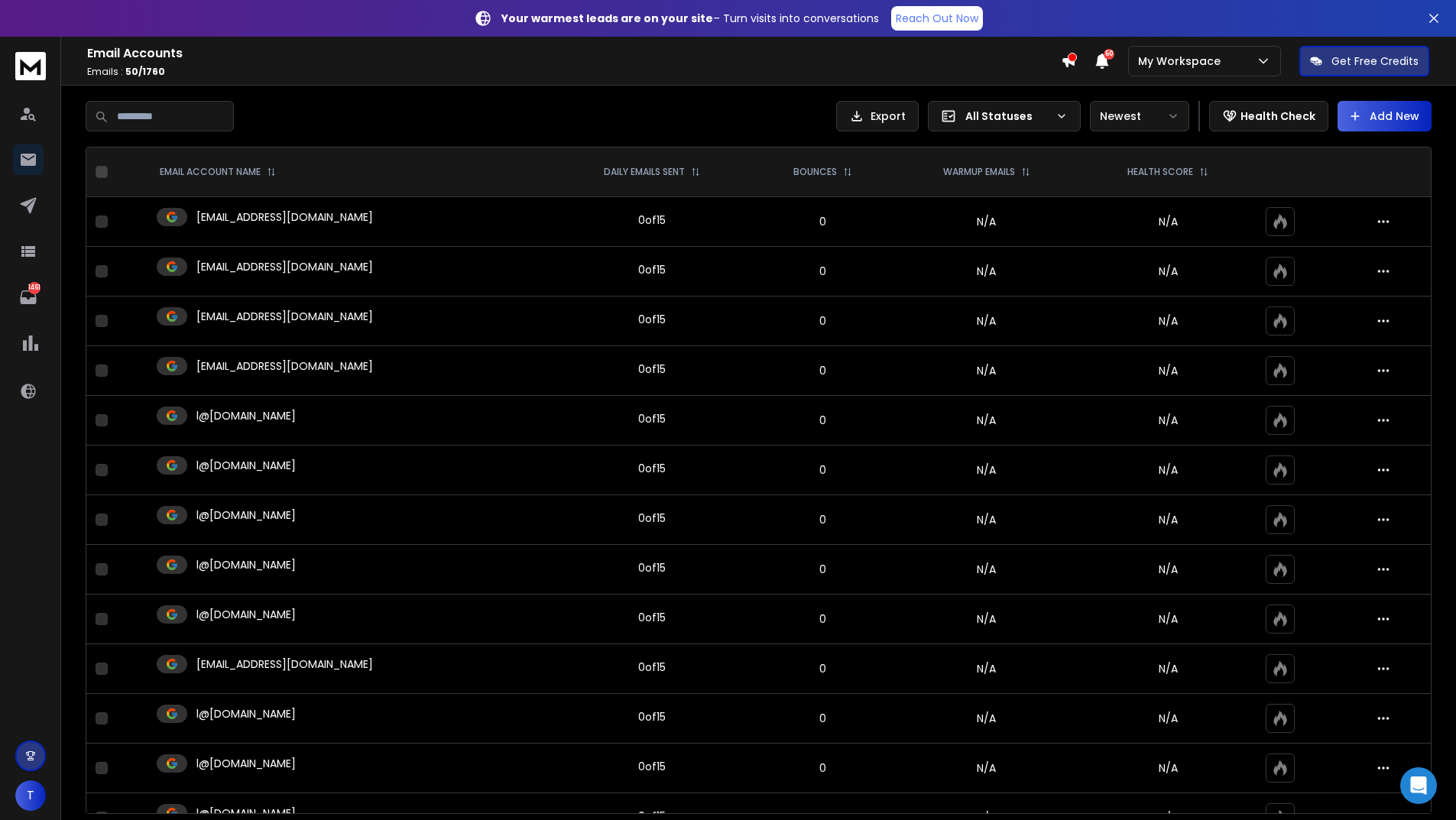
click at [1363, 122] on button "Add New" at bounding box center [1384, 116] width 94 height 31
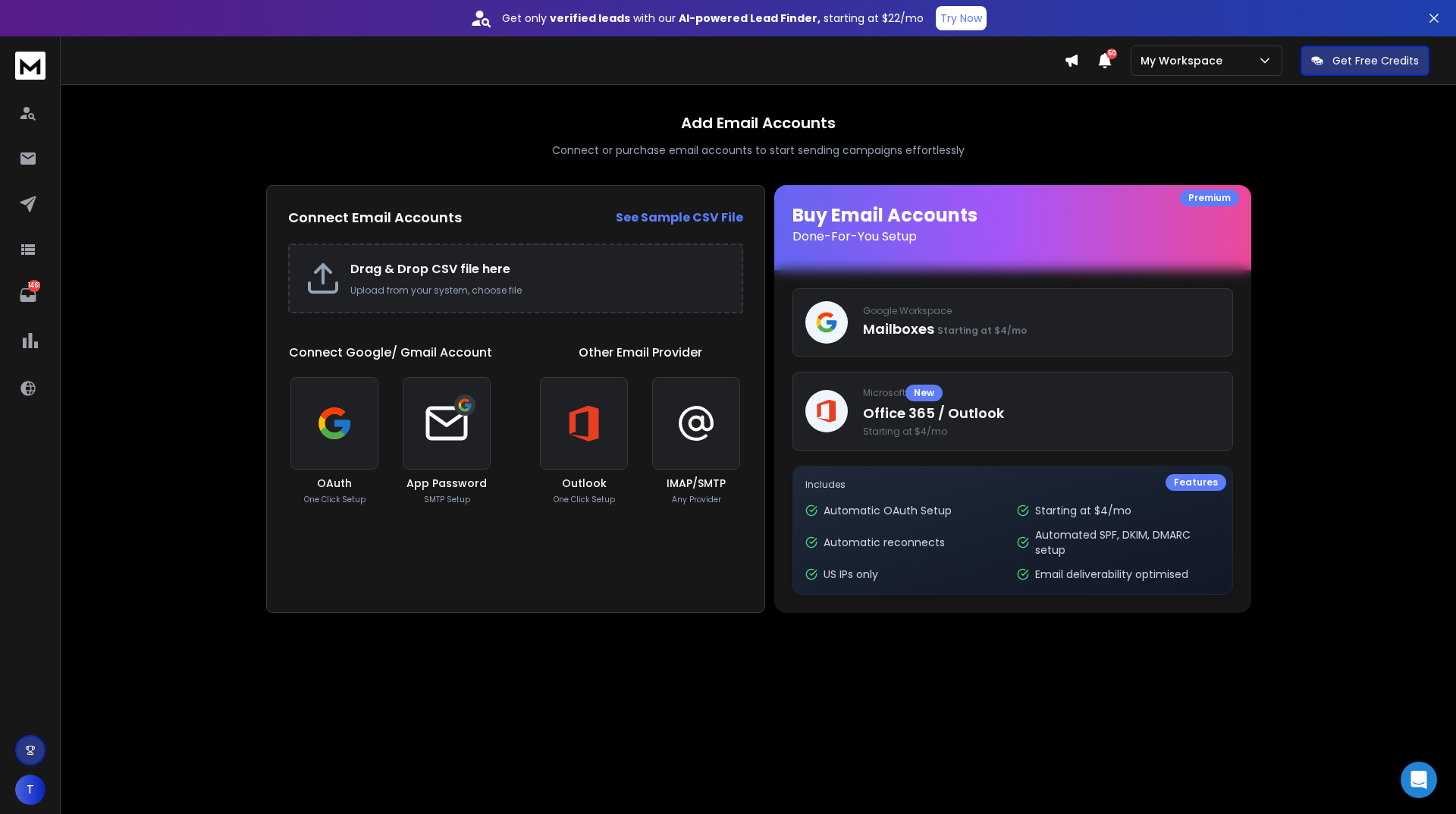
click at [349, 434] on icon at bounding box center [335, 424] width 38 height 46
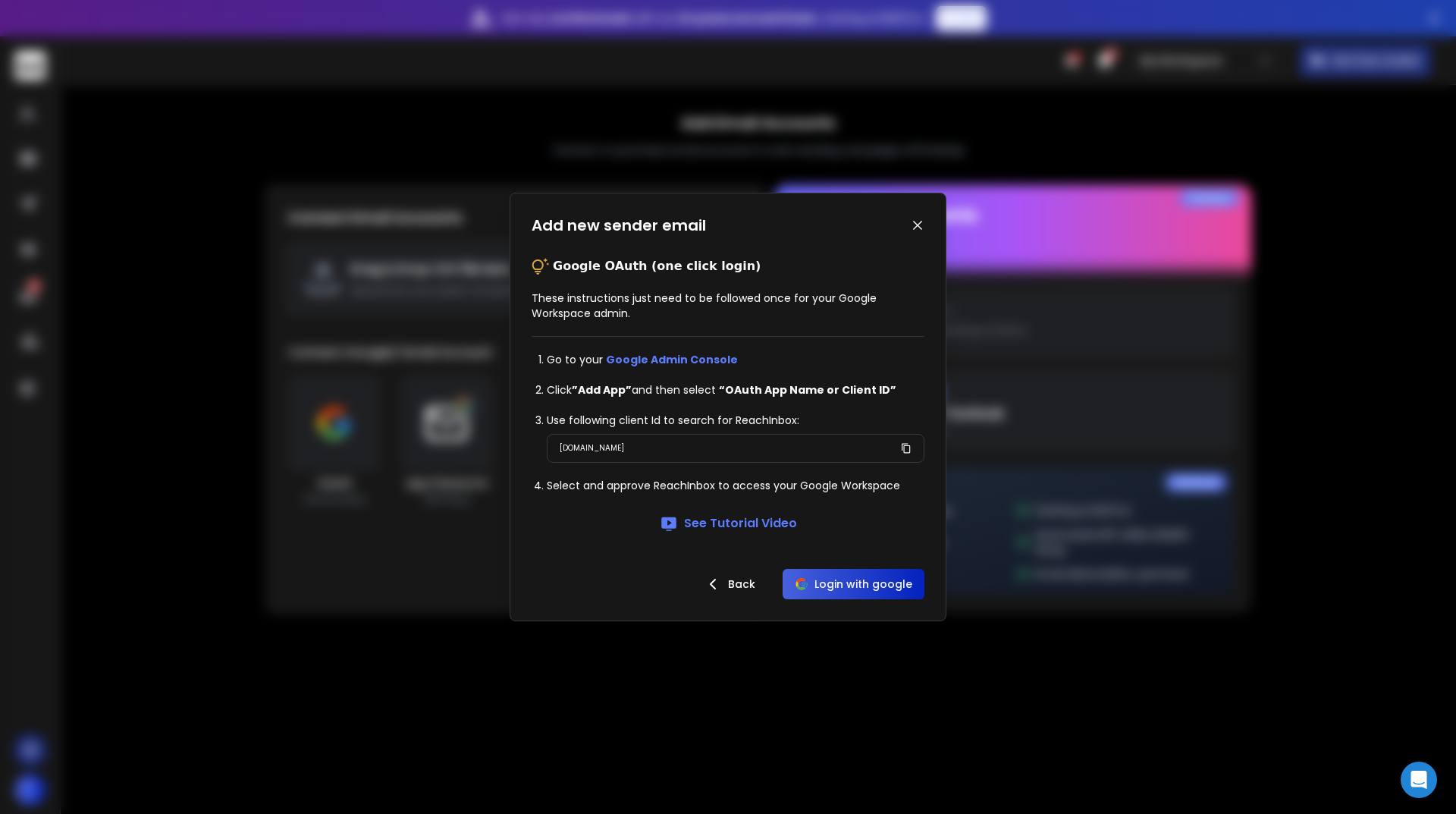
click at [844, 580] on button "Login with google" at bounding box center [854, 584] width 142 height 31
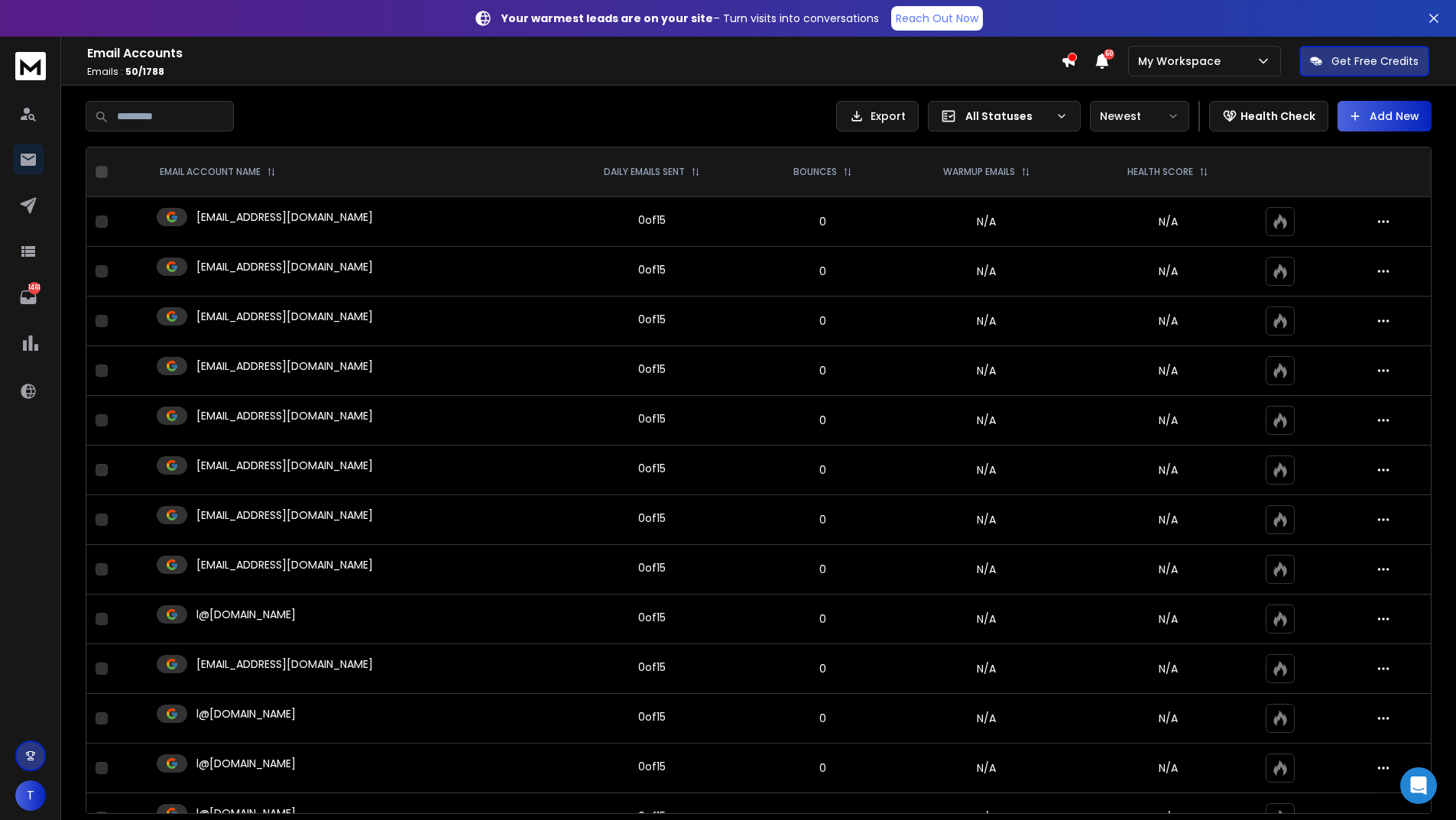
click at [1376, 109] on button "Add New" at bounding box center [1384, 116] width 94 height 31
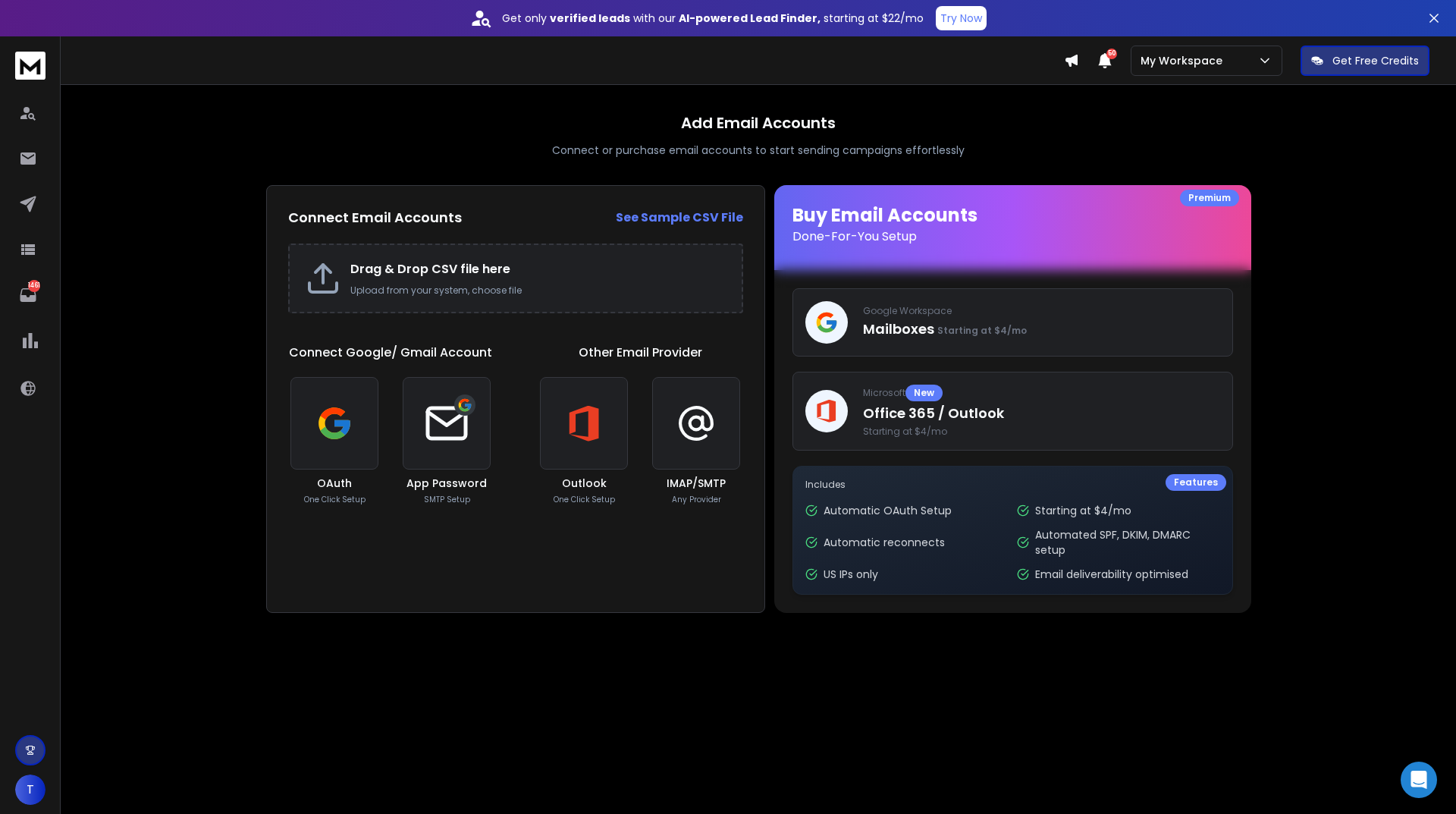
click at [332, 427] on icon at bounding box center [335, 424] width 38 height 46
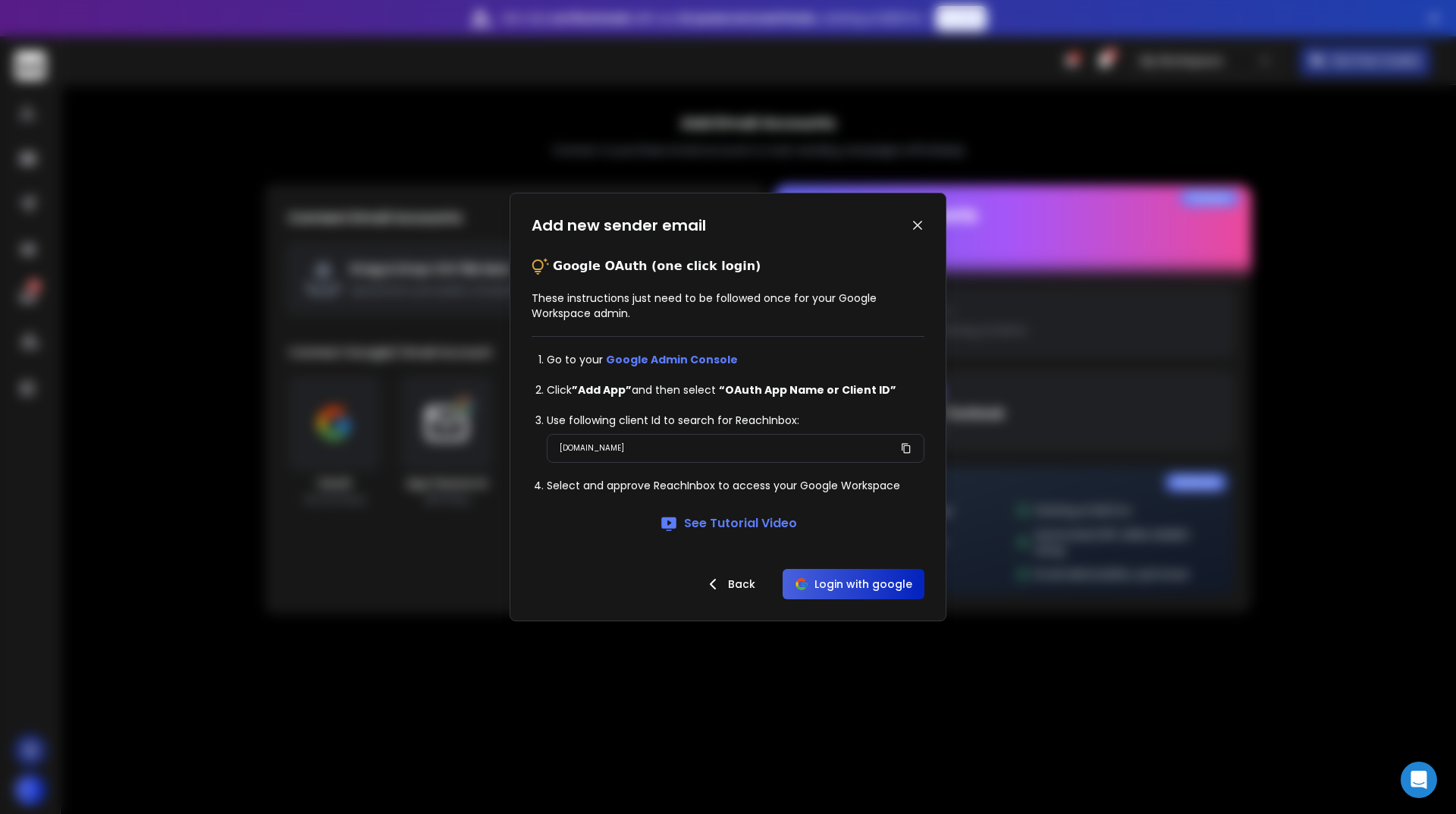
click at [835, 573] on button "Login with google" at bounding box center [854, 584] width 142 height 31
